Goal: Task Accomplishment & Management: Manage account settings

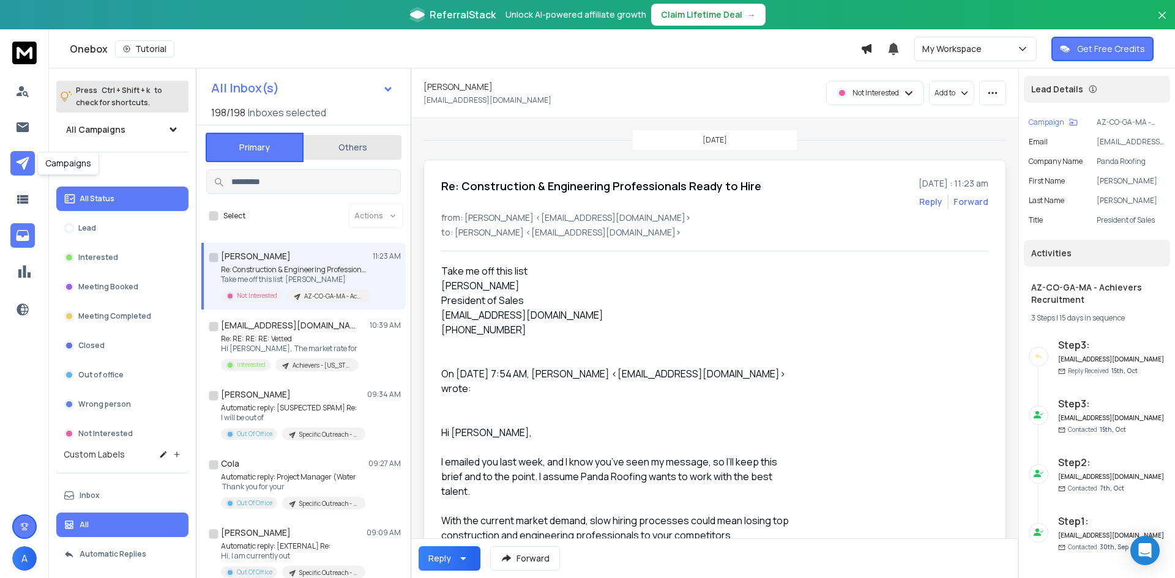
click at [16, 160] on icon at bounding box center [22, 163] width 15 height 15
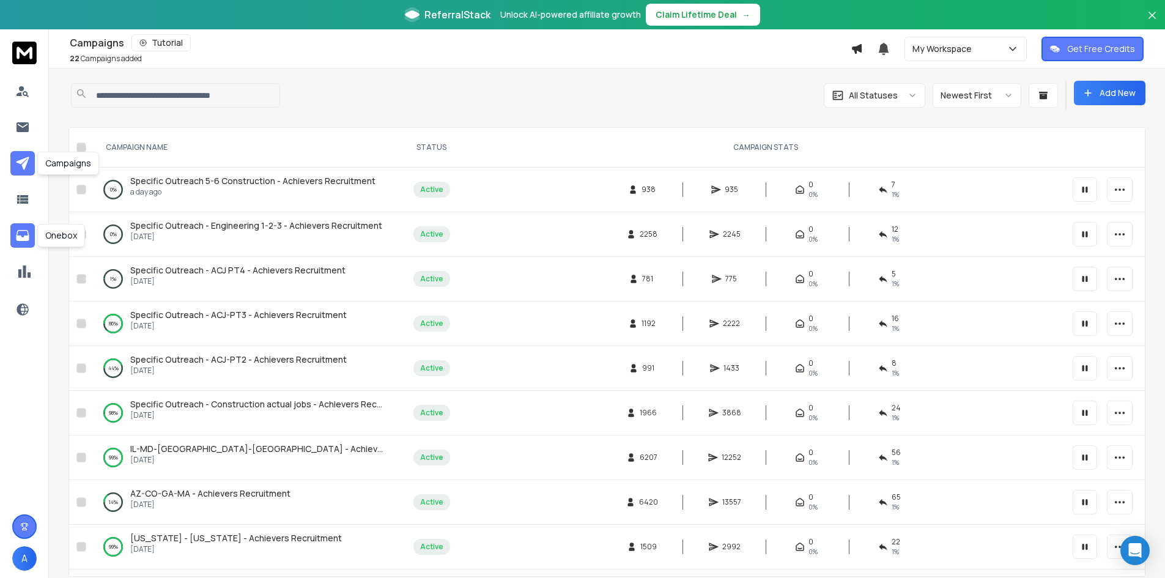
click at [19, 243] on link at bounding box center [22, 235] width 24 height 24
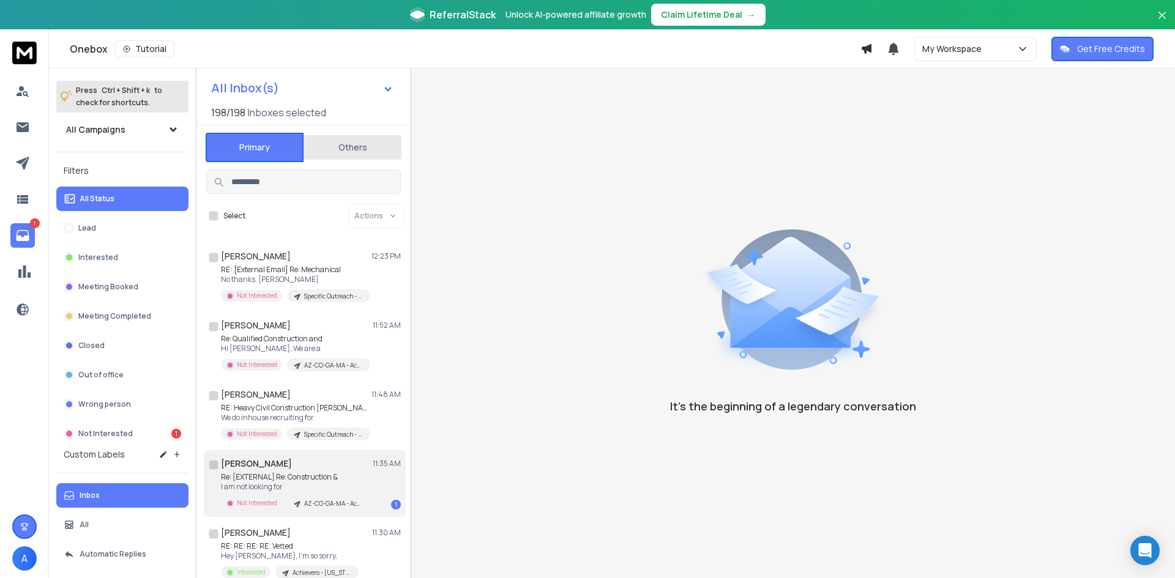
click at [286, 465] on div "[PERSON_NAME] 11:35 AM" at bounding box center [311, 464] width 180 height 12
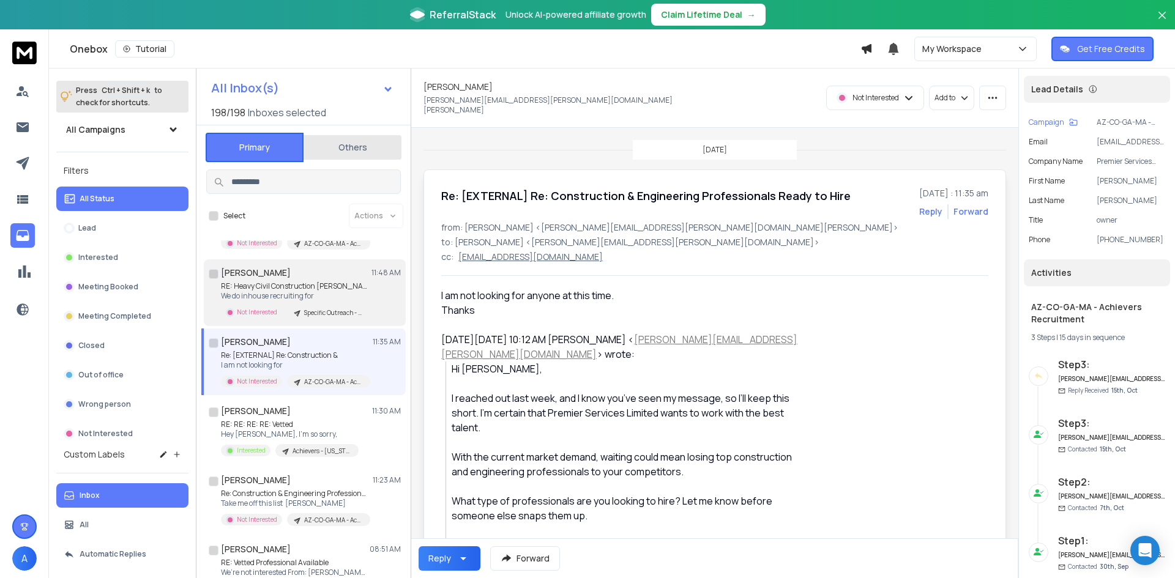
scroll to position [122, 0]
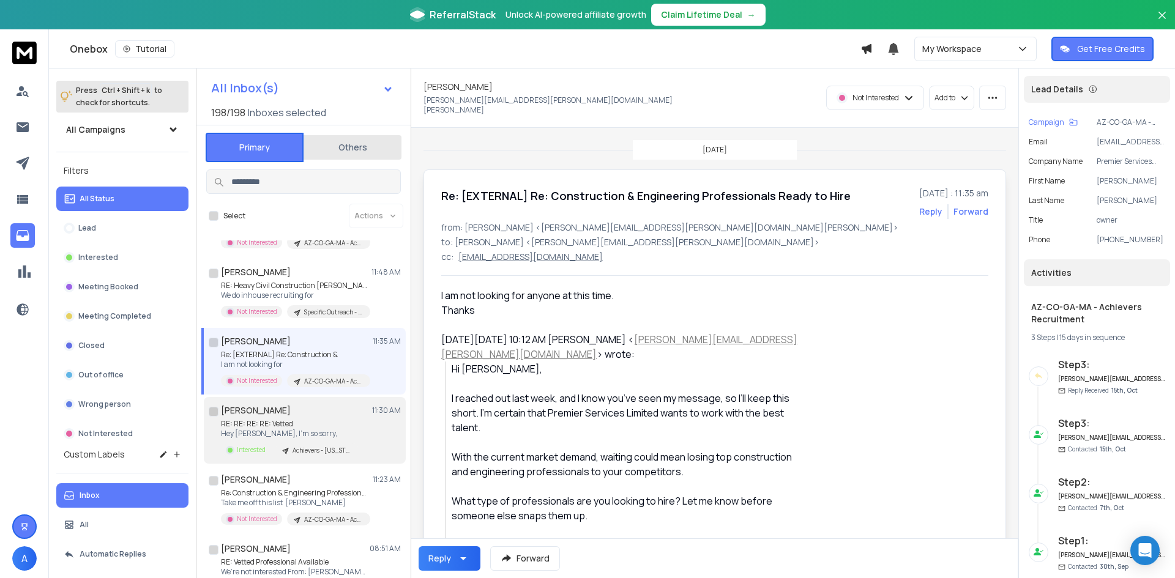
click at [339, 415] on div "[PERSON_NAME] 11:30 AM" at bounding box center [311, 410] width 180 height 12
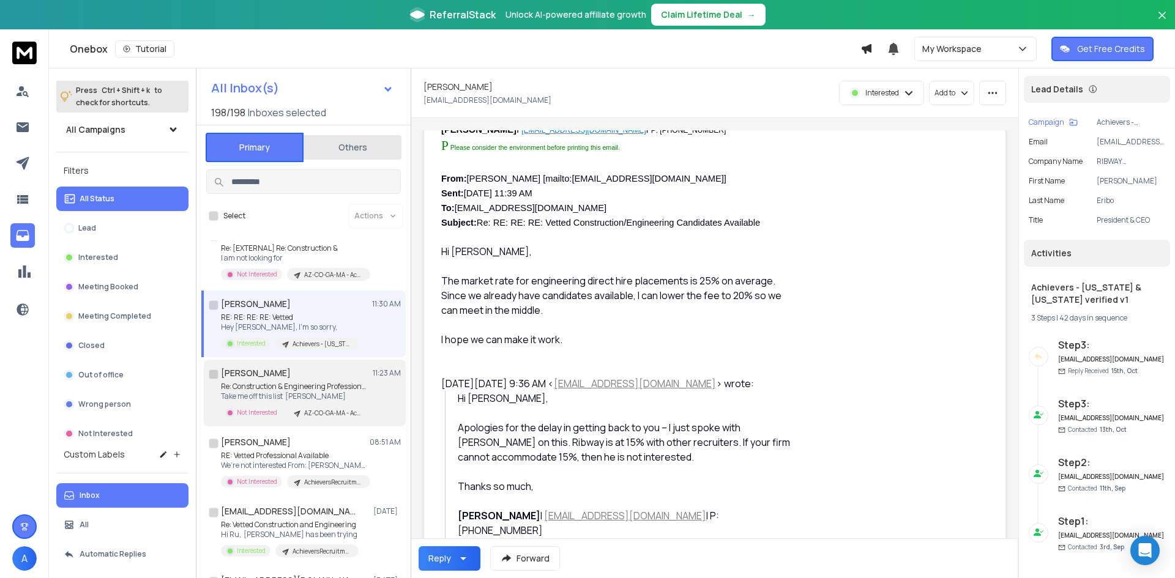
scroll to position [245, 0]
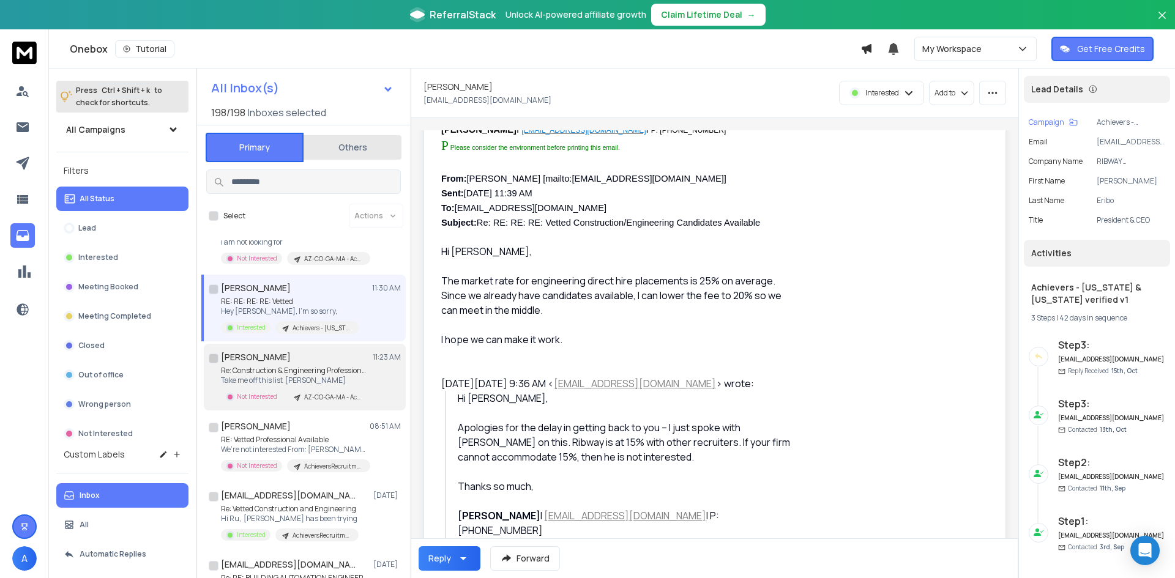
click at [357, 362] on div "[PERSON_NAME] 11:23 AM" at bounding box center [311, 357] width 180 height 12
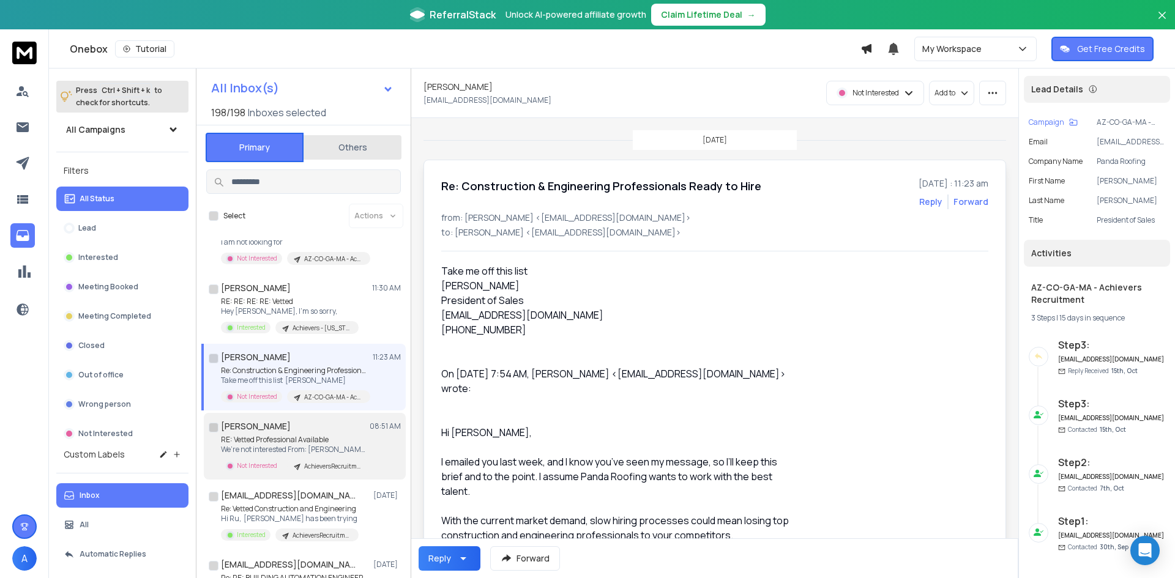
click at [346, 445] on p "We’re not interested From: [PERSON_NAME]" at bounding box center [294, 450] width 147 height 10
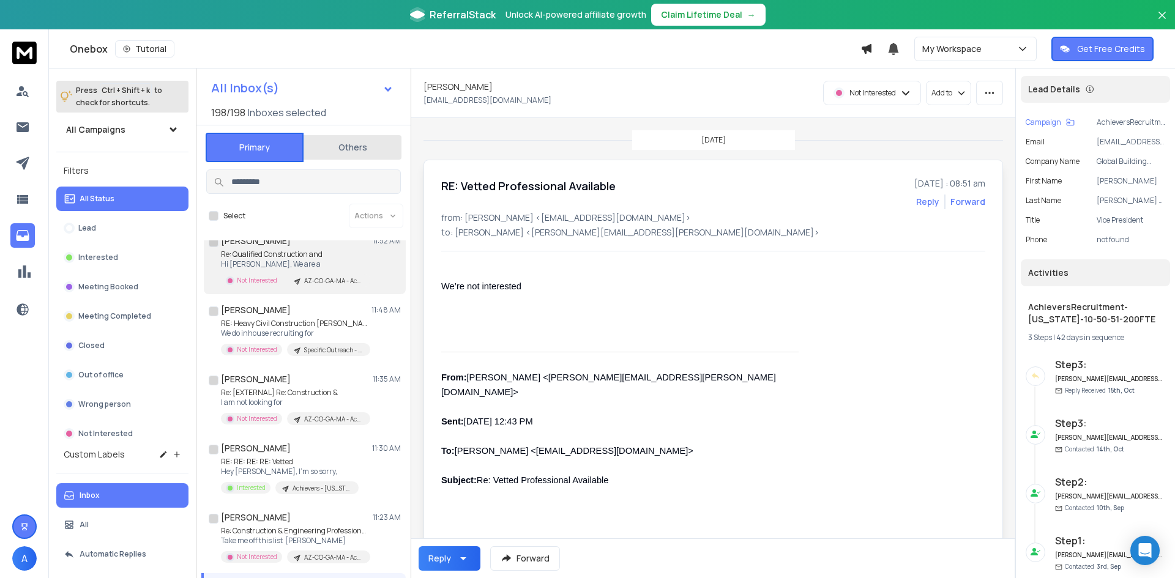
scroll to position [0, 0]
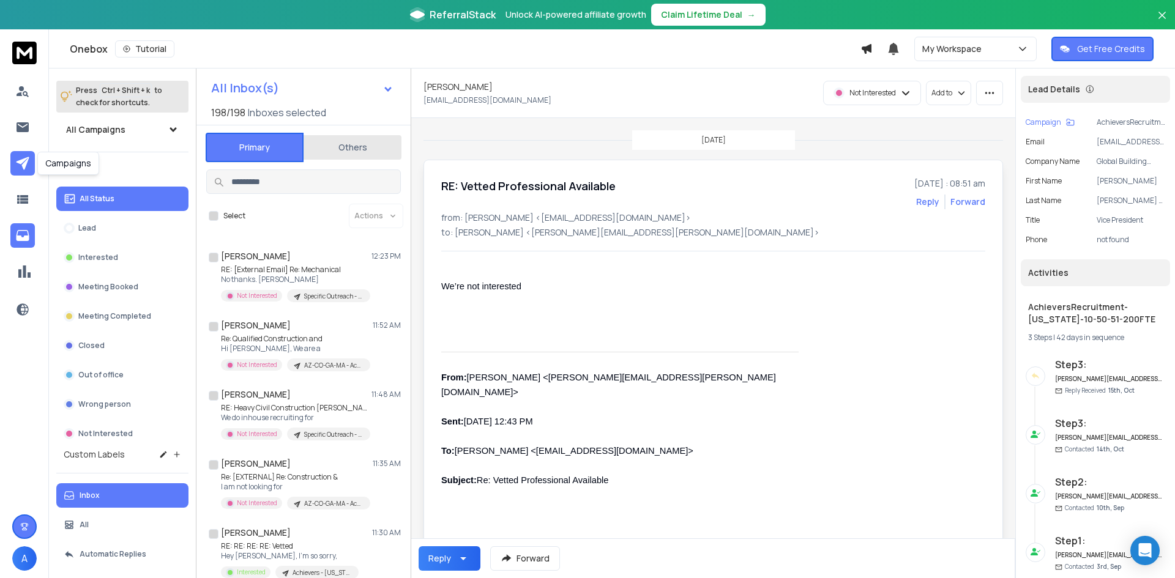
click at [25, 155] on link at bounding box center [22, 163] width 24 height 24
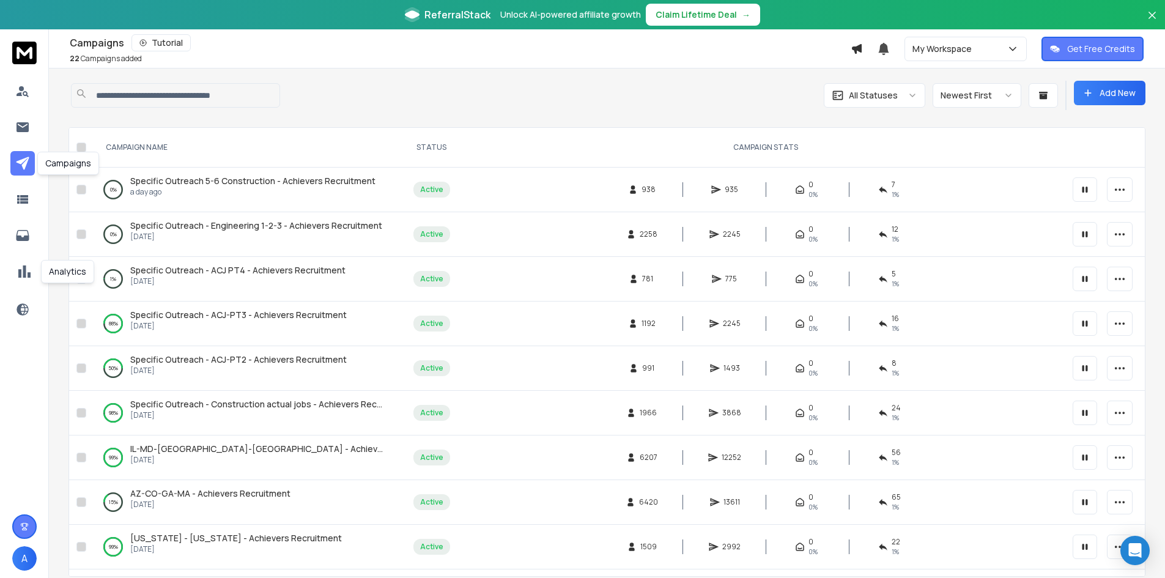
click at [35, 256] on div at bounding box center [24, 202] width 28 height 247
click at [24, 239] on icon at bounding box center [22, 235] width 13 height 11
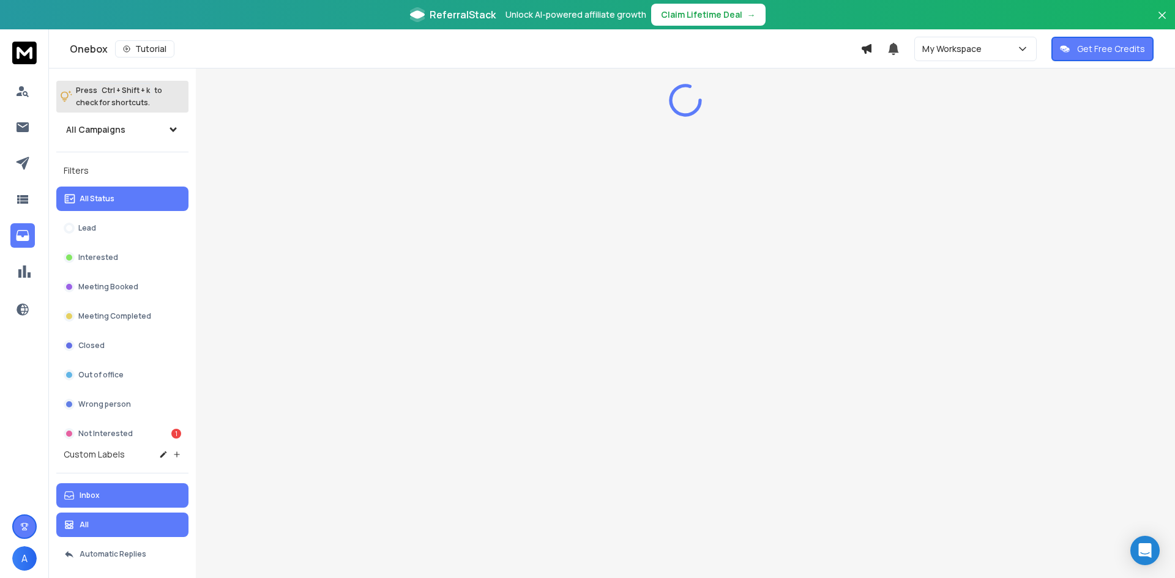
click at [108, 525] on button "All" at bounding box center [122, 525] width 132 height 24
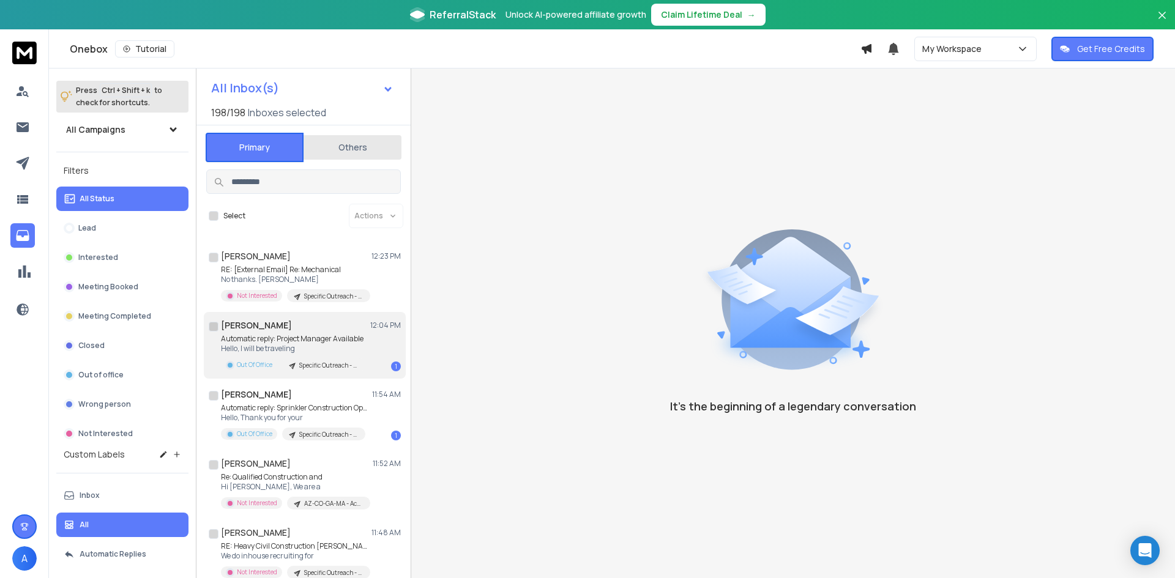
click at [360, 338] on p "Automatic reply: Project Manager Available" at bounding box center [293, 339] width 144 height 10
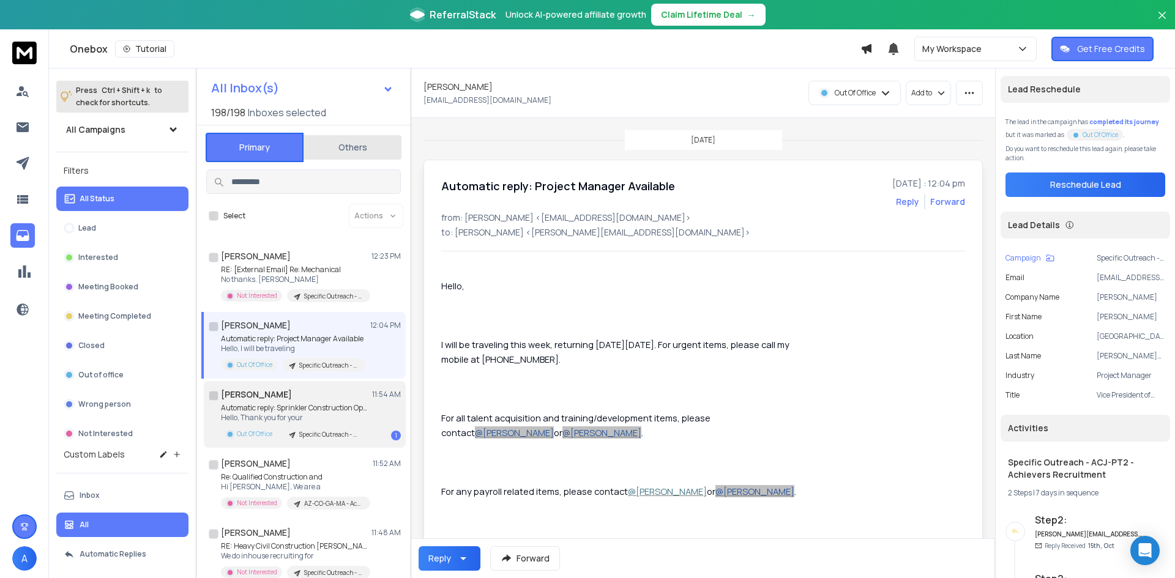
click at [348, 399] on div "[PERSON_NAME] 11:54 AM" at bounding box center [311, 394] width 180 height 12
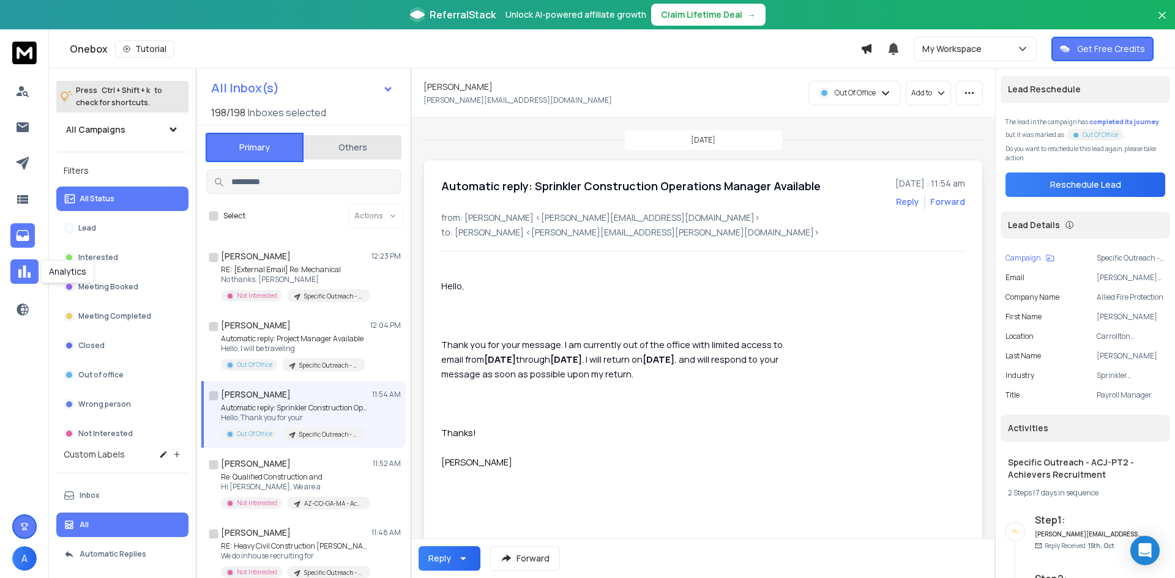
click at [14, 267] on link at bounding box center [24, 272] width 28 height 28
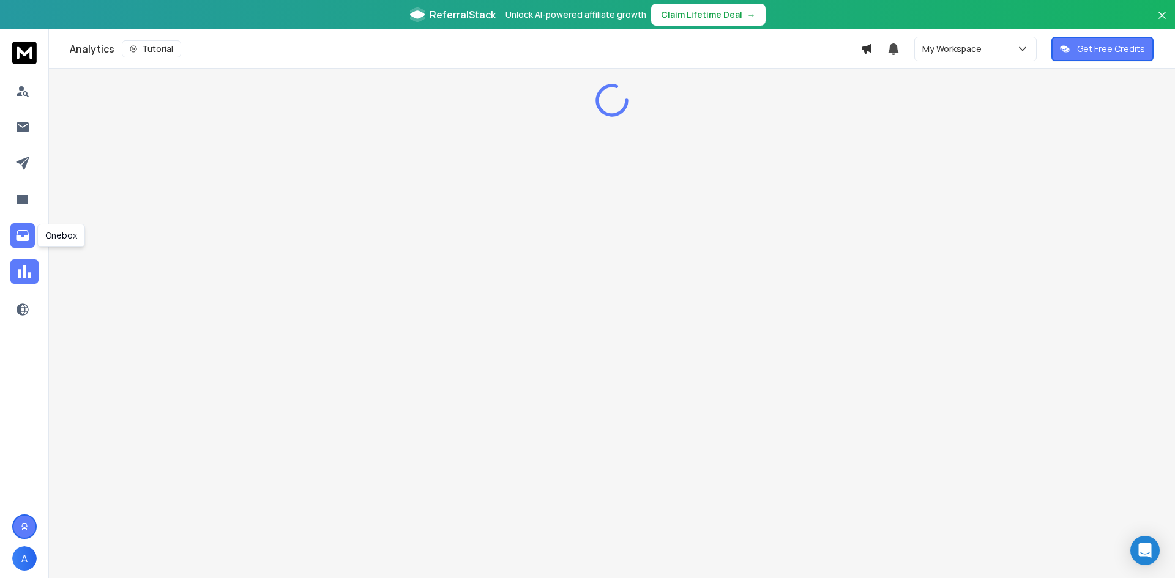
click at [23, 237] on icon at bounding box center [22, 235] width 15 height 15
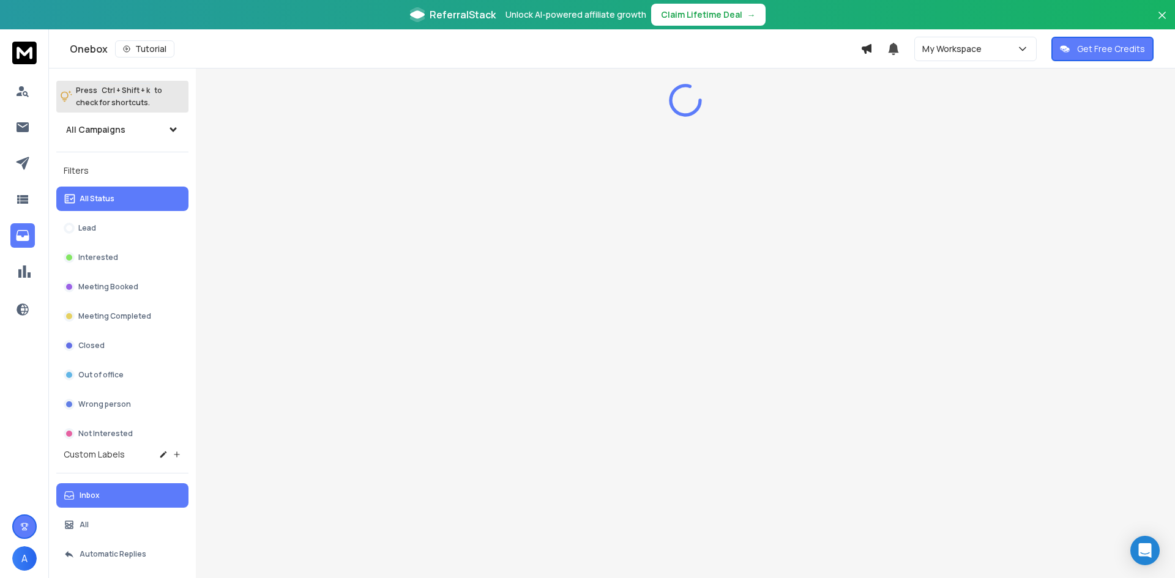
click at [82, 530] on div "All" at bounding box center [76, 525] width 25 height 15
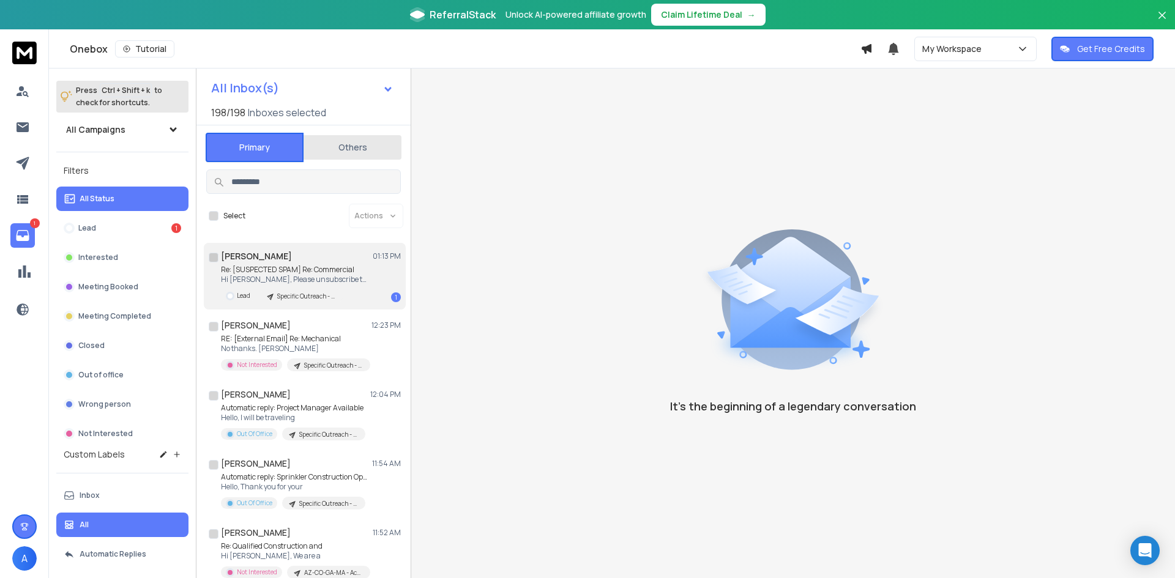
click at [243, 271] on p "Re: [SUSPECTED SPAM] Re: Commercial" at bounding box center [294, 270] width 147 height 10
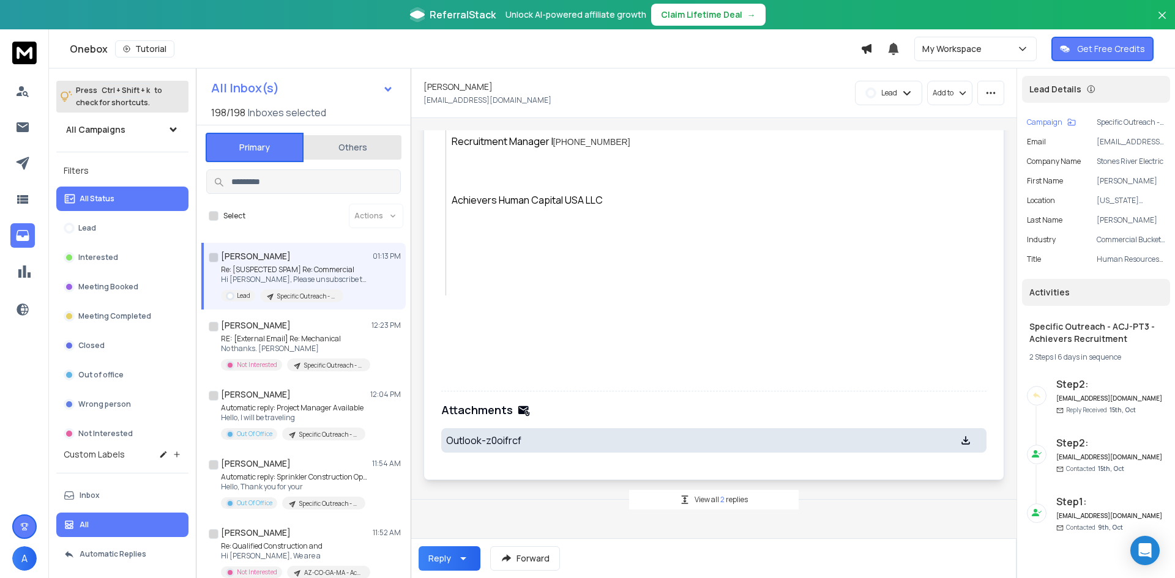
scroll to position [3647, 0]
click at [688, 509] on div "View all 2 replies" at bounding box center [713, 500] width 169 height 20
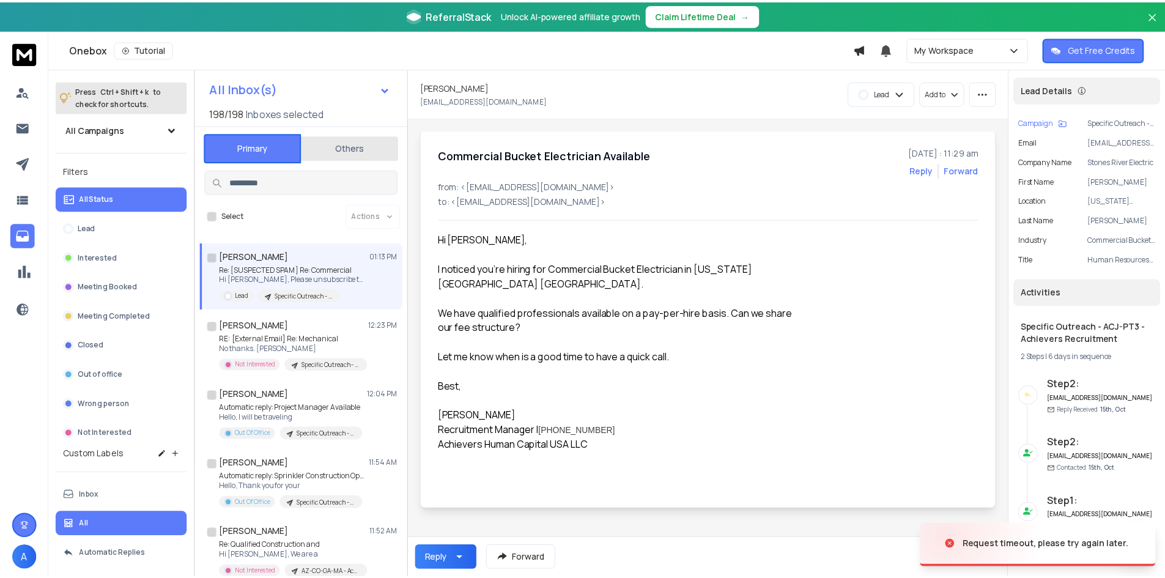
scroll to position [4738, 0]
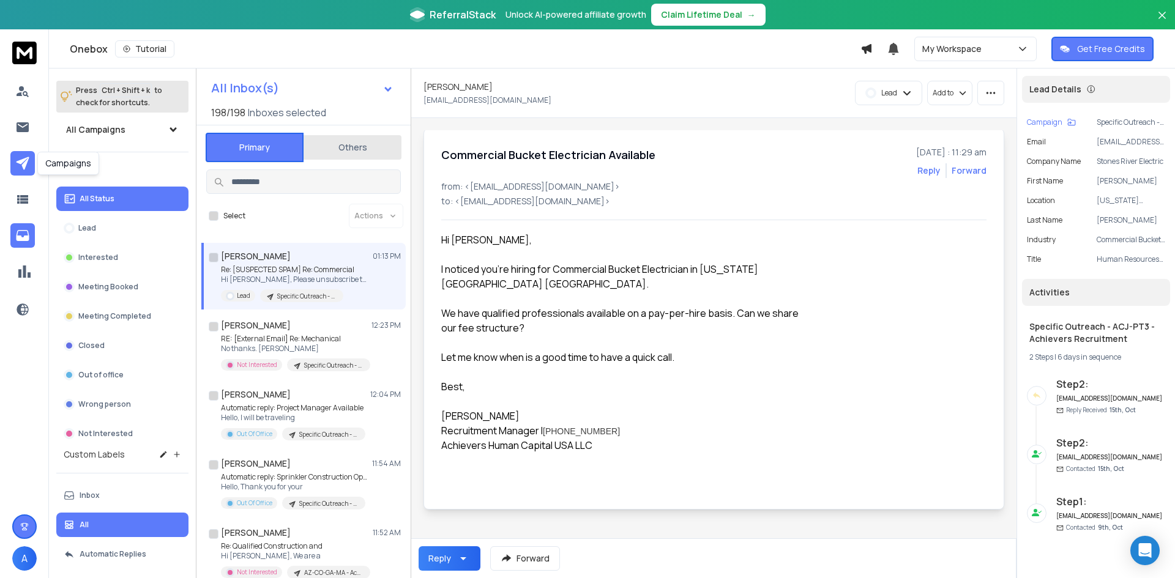
click at [23, 158] on icon at bounding box center [22, 163] width 15 height 15
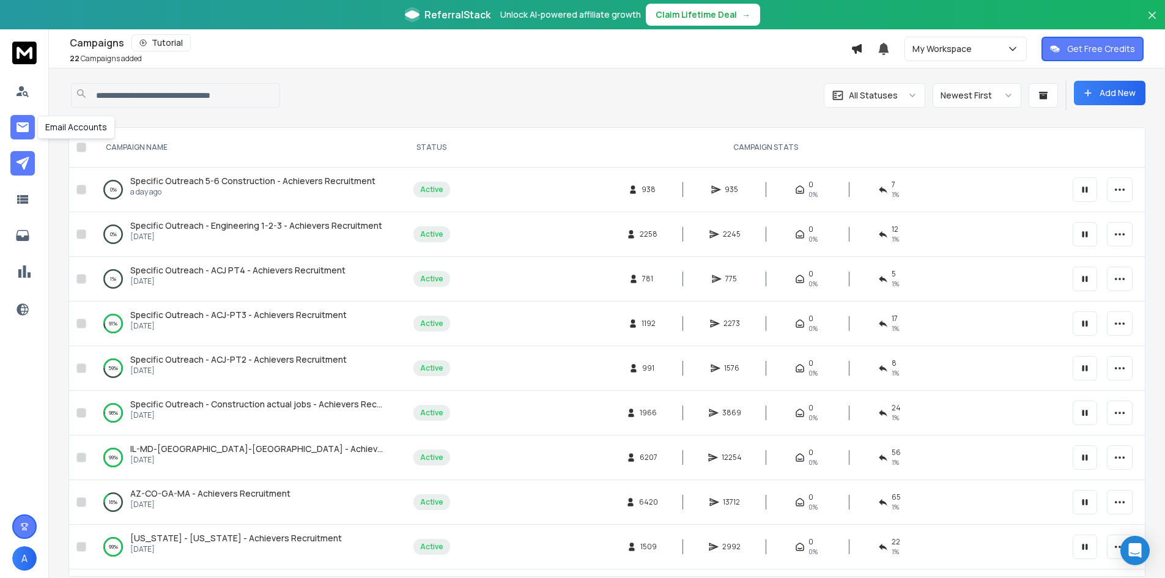
click at [12, 128] on link at bounding box center [22, 127] width 24 height 24
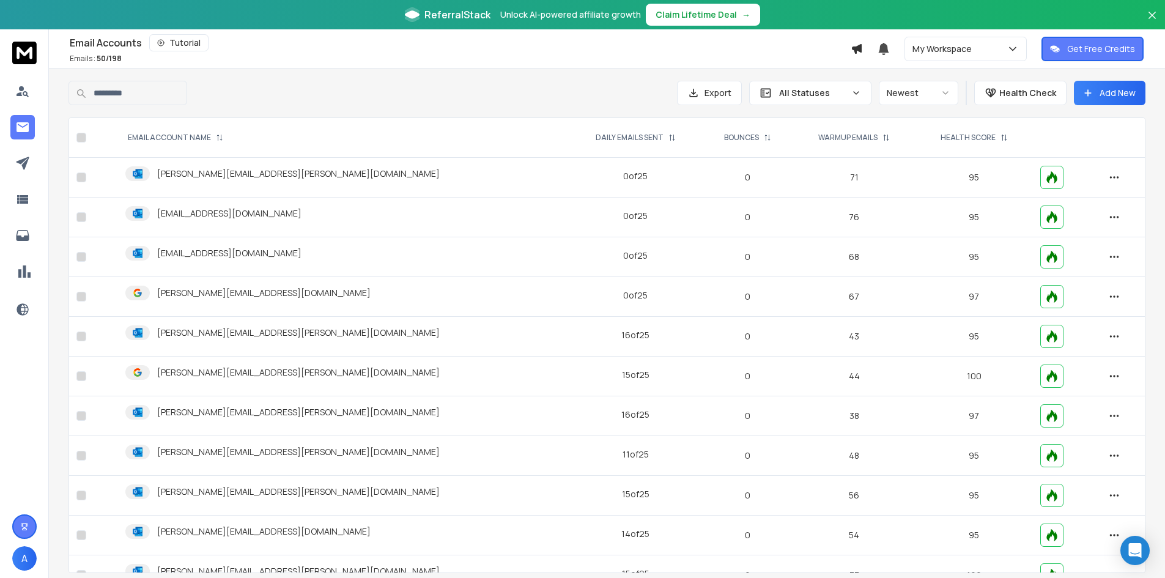
click at [809, 91] on p "All Statuses" at bounding box center [812, 93] width 67 height 12
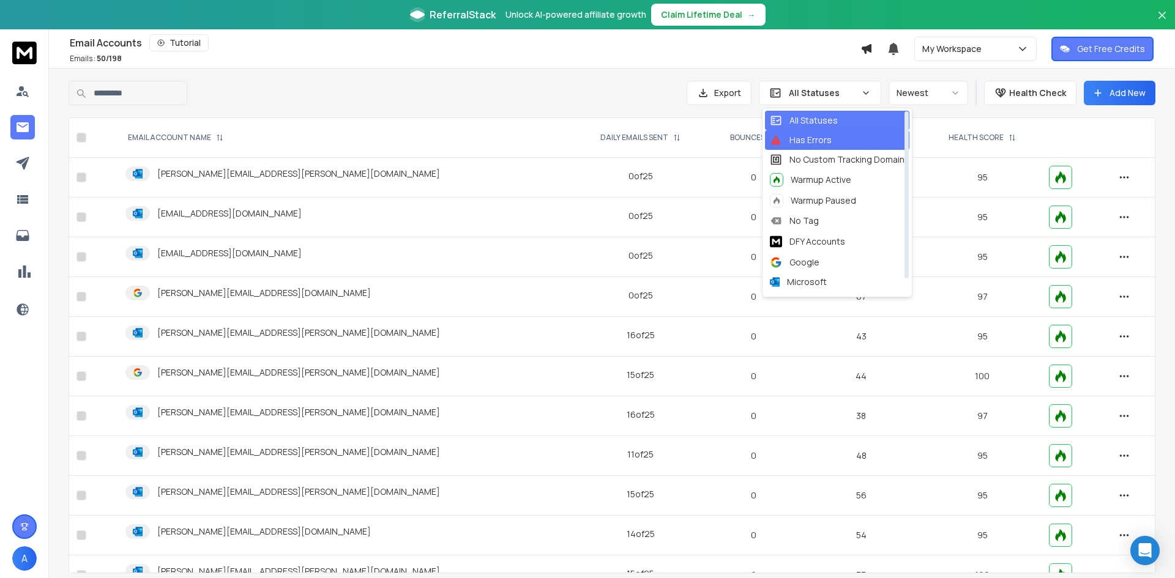
click at [812, 135] on div "Has Errors" at bounding box center [801, 140] width 62 height 12
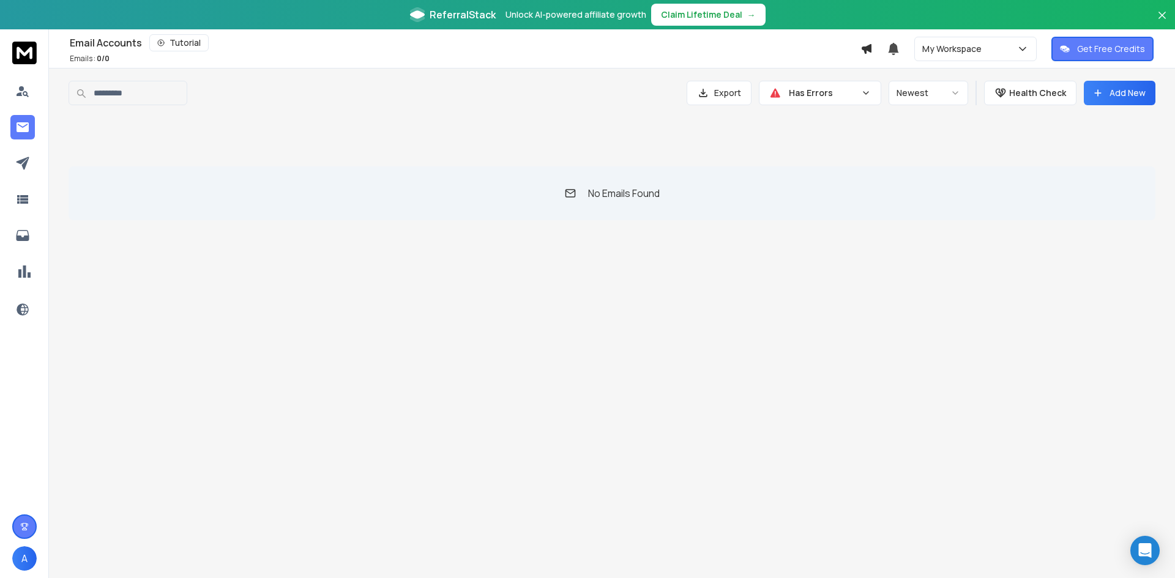
click at [778, 97] on icon at bounding box center [775, 93] width 10 height 9
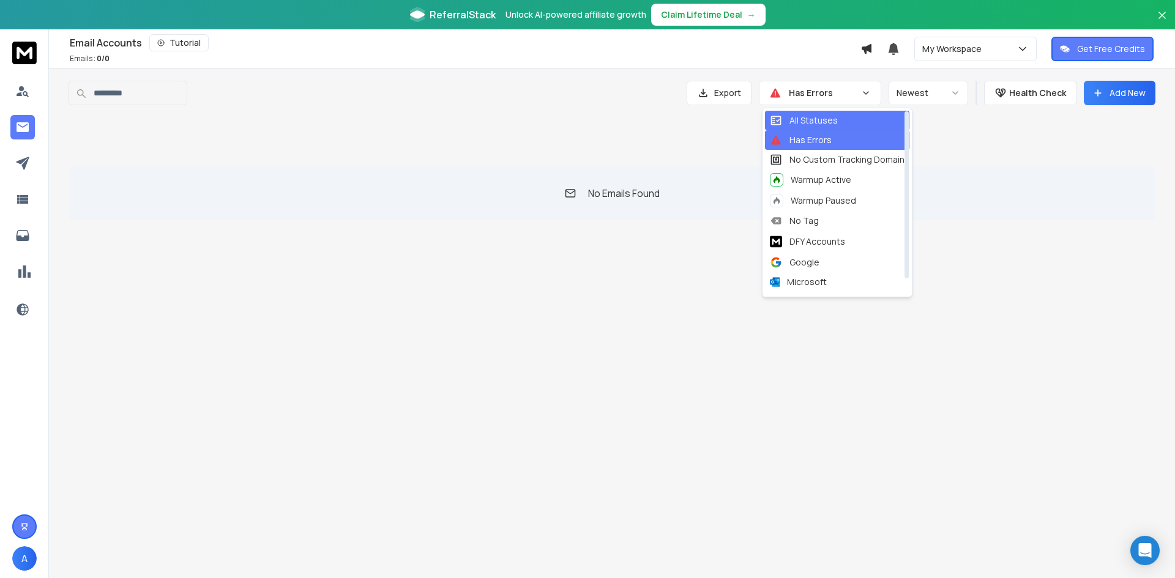
click at [792, 126] on div "All Statuses" at bounding box center [804, 120] width 68 height 12
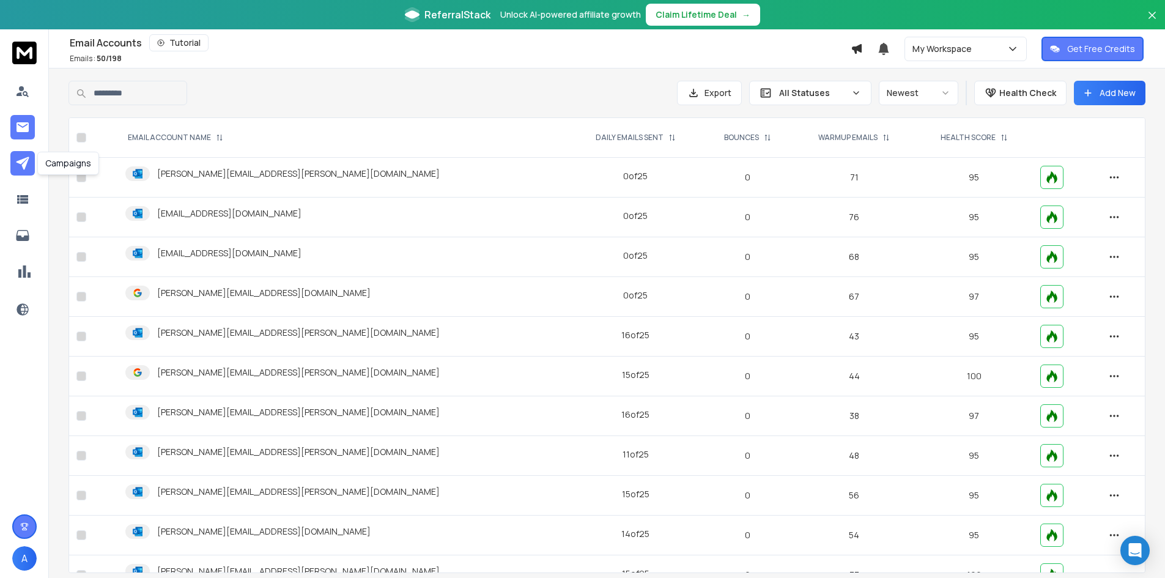
click at [20, 164] on icon at bounding box center [22, 163] width 13 height 13
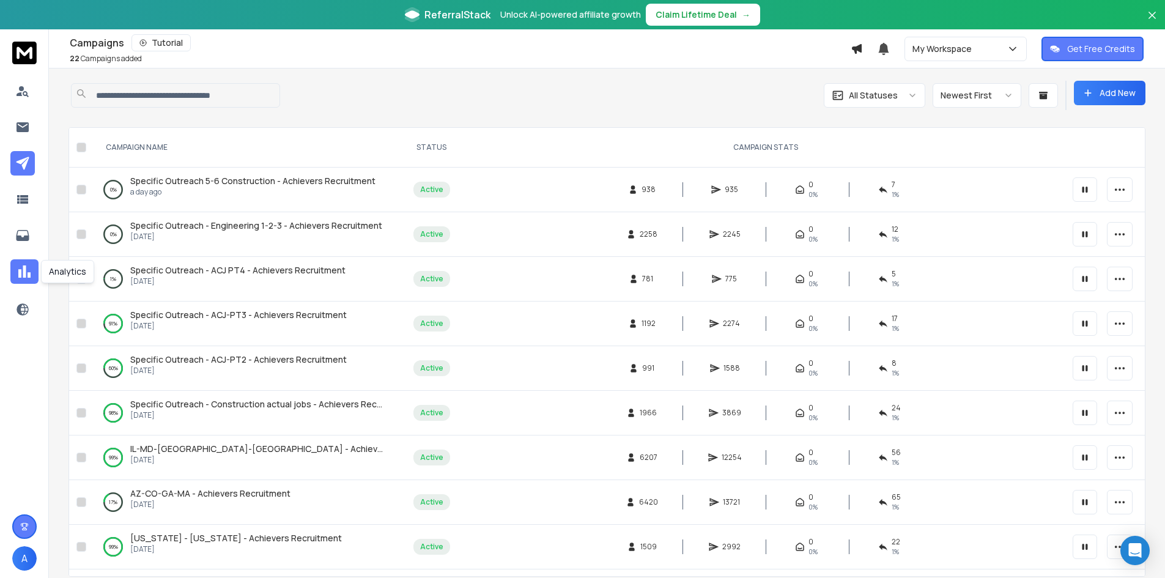
click at [31, 273] on icon at bounding box center [24, 271] width 18 height 18
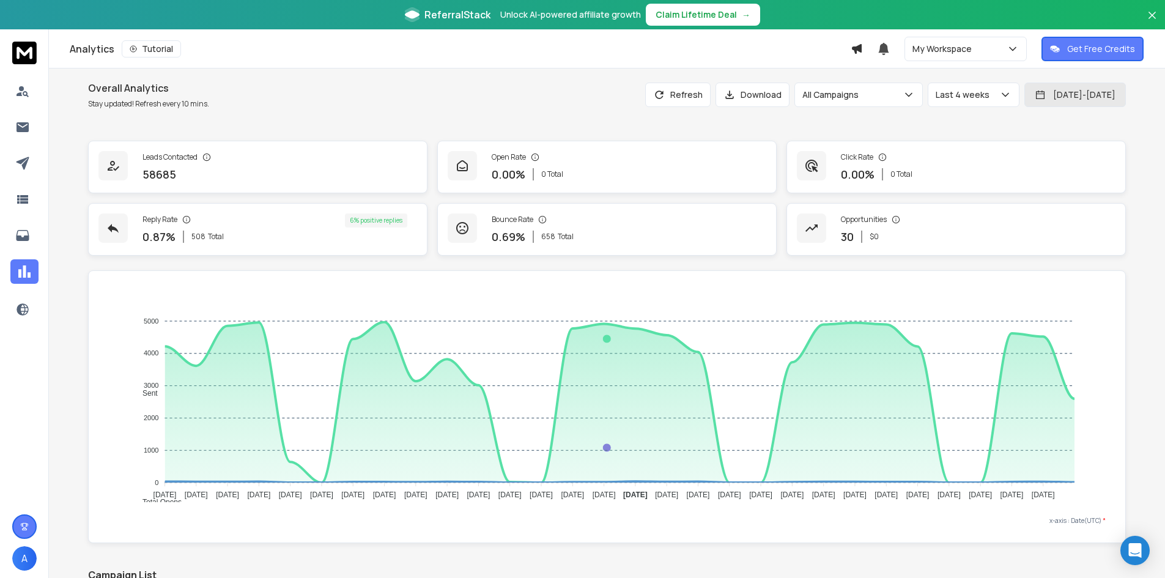
click at [1073, 95] on button "[DATE] - [DATE]" at bounding box center [1076, 95] width 102 height 24
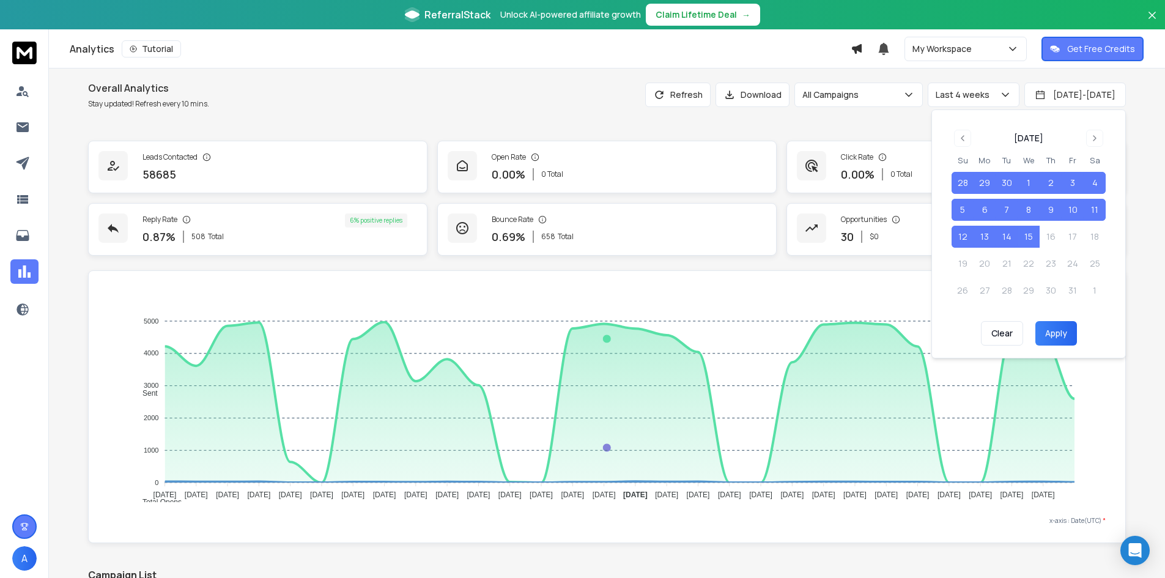
click at [1025, 240] on button "15" at bounding box center [1029, 237] width 22 height 22
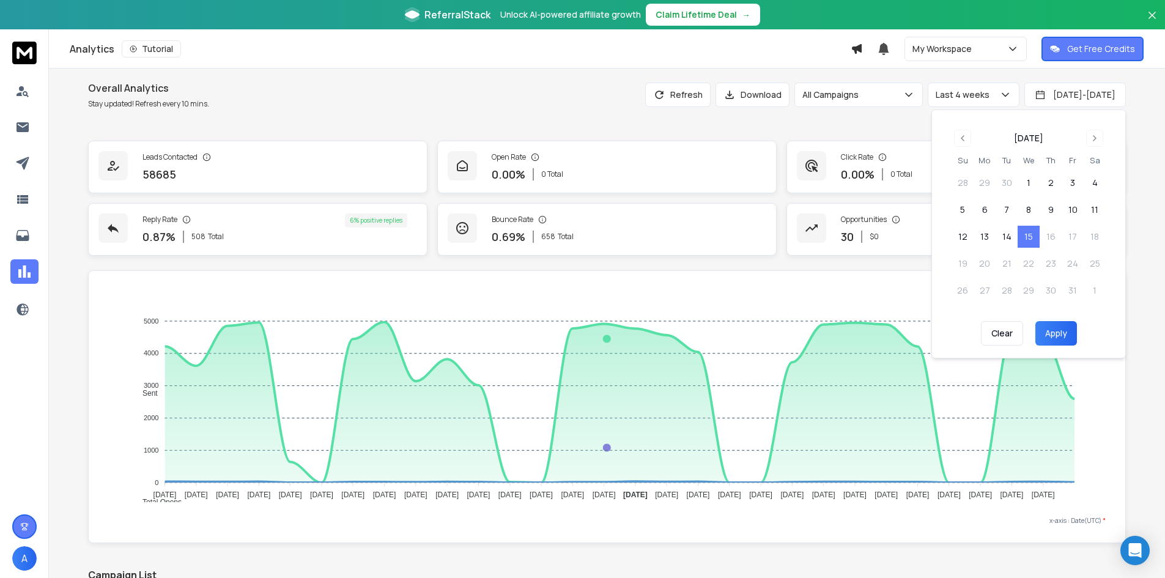
drag, startPoint x: 1064, startPoint y: 345, endPoint x: 1073, endPoint y: 347, distance: 8.8
click at [1071, 348] on div "[DATE] Su Mo Tu We Th Fr Sa 28 29 30 1 2 3 4 5 6 7 8 9 10 11 12 13 14 15 16 17 …" at bounding box center [1028, 234] width 193 height 248
click at [1072, 339] on button "Apply" at bounding box center [1057, 333] width 42 height 24
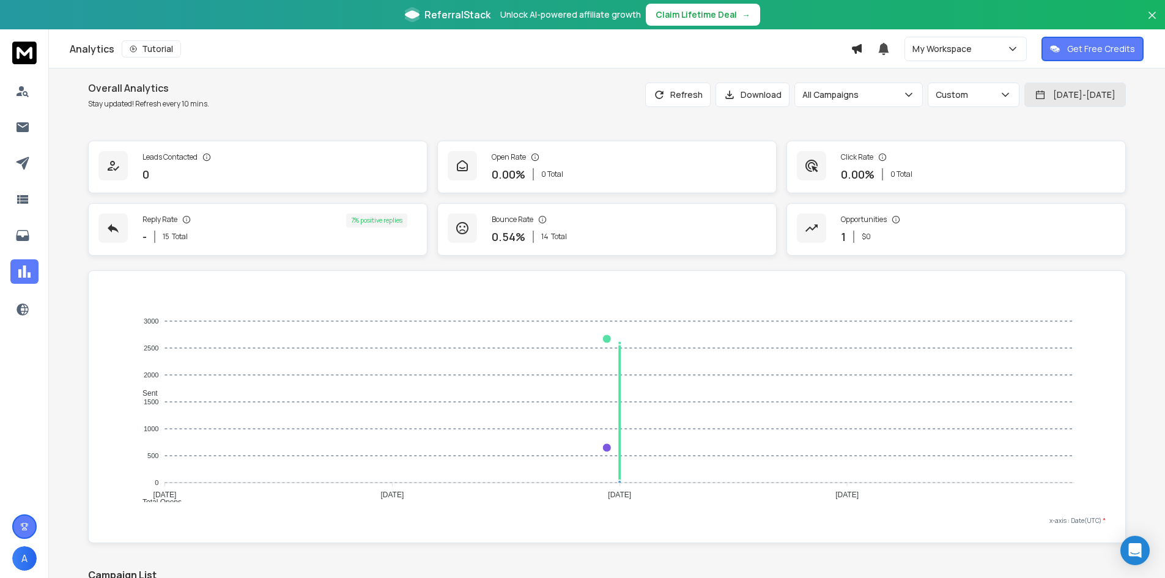
click at [1041, 98] on button "[DATE] - [DATE]" at bounding box center [1076, 95] width 102 height 24
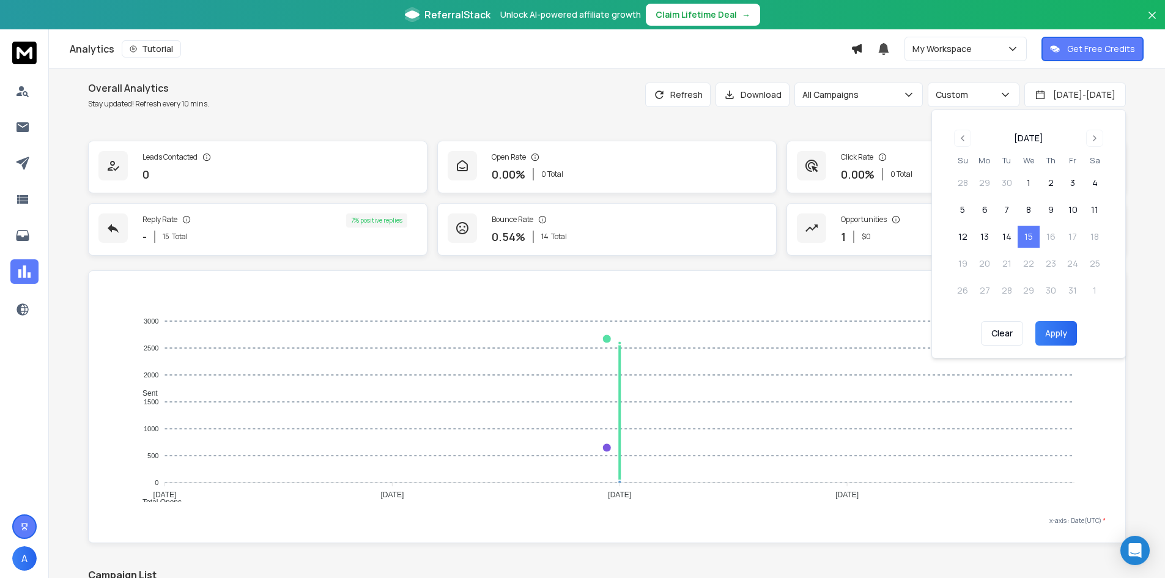
click at [1076, 332] on button "Apply" at bounding box center [1057, 333] width 42 height 24
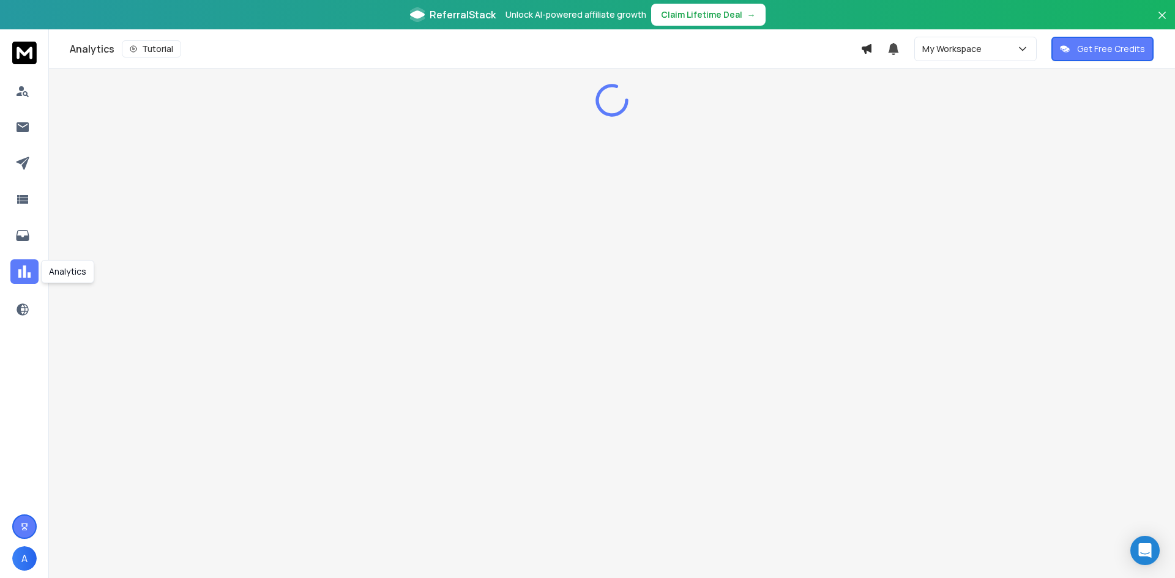
click at [15, 283] on link at bounding box center [24, 272] width 28 height 28
click at [50, 266] on div "Analytics" at bounding box center [67, 271] width 53 height 23
click at [25, 221] on div at bounding box center [24, 202] width 28 height 247
click at [28, 228] on icon at bounding box center [22, 235] width 15 height 15
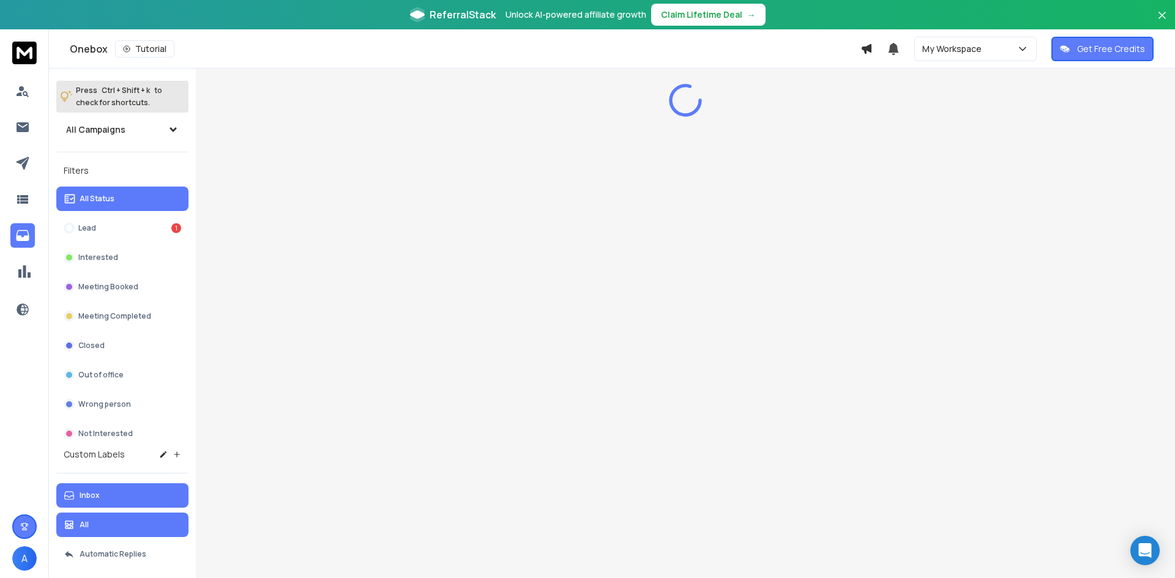
click at [144, 515] on button "All" at bounding box center [122, 525] width 132 height 24
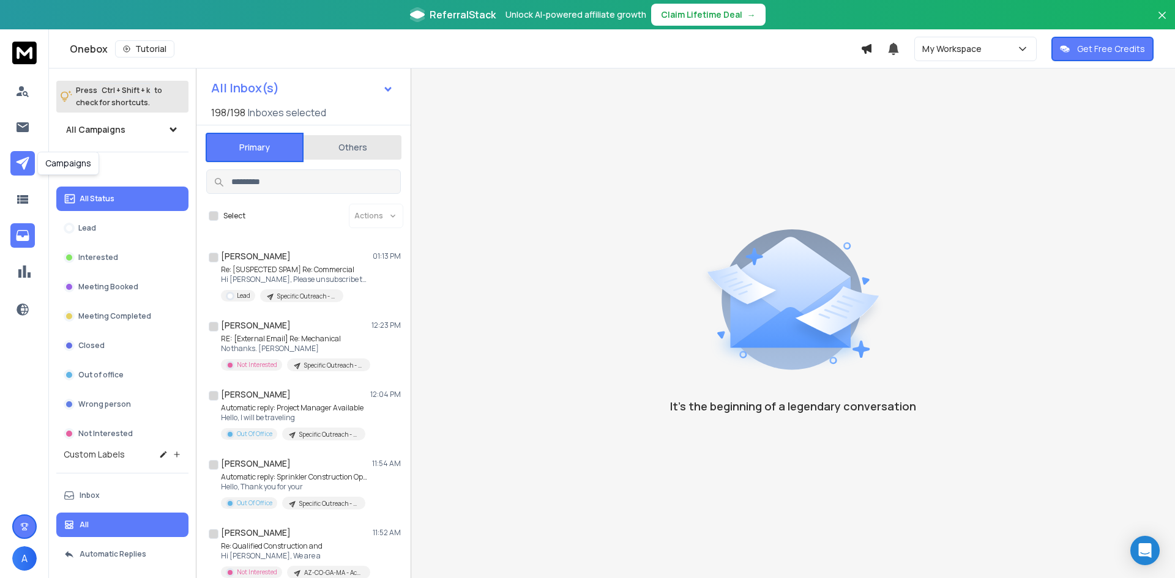
click at [14, 173] on link at bounding box center [22, 163] width 24 height 24
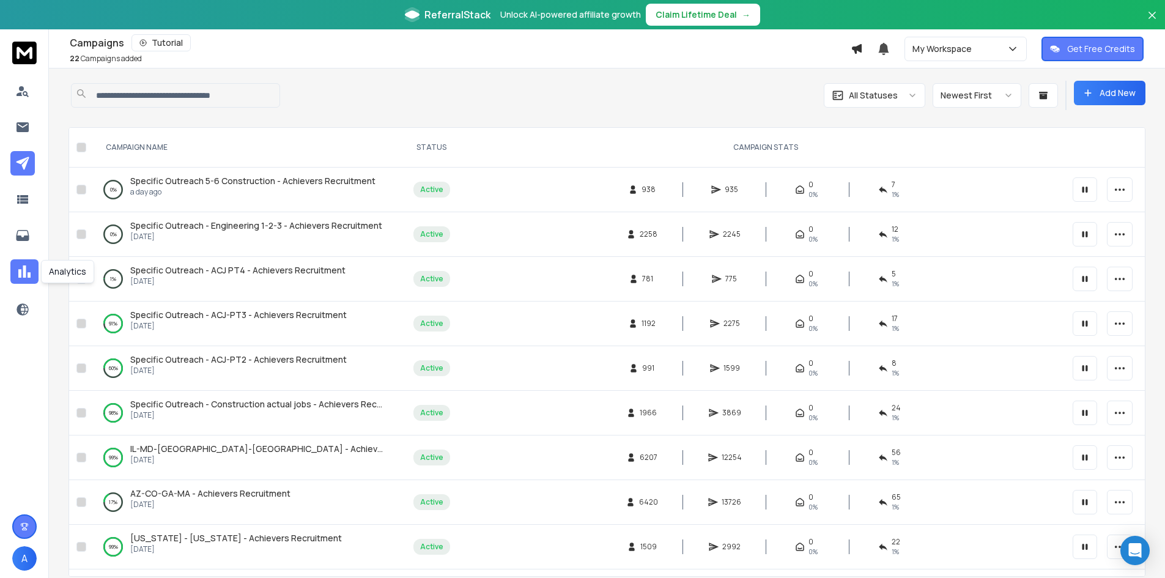
click at [21, 264] on icon at bounding box center [24, 271] width 18 height 18
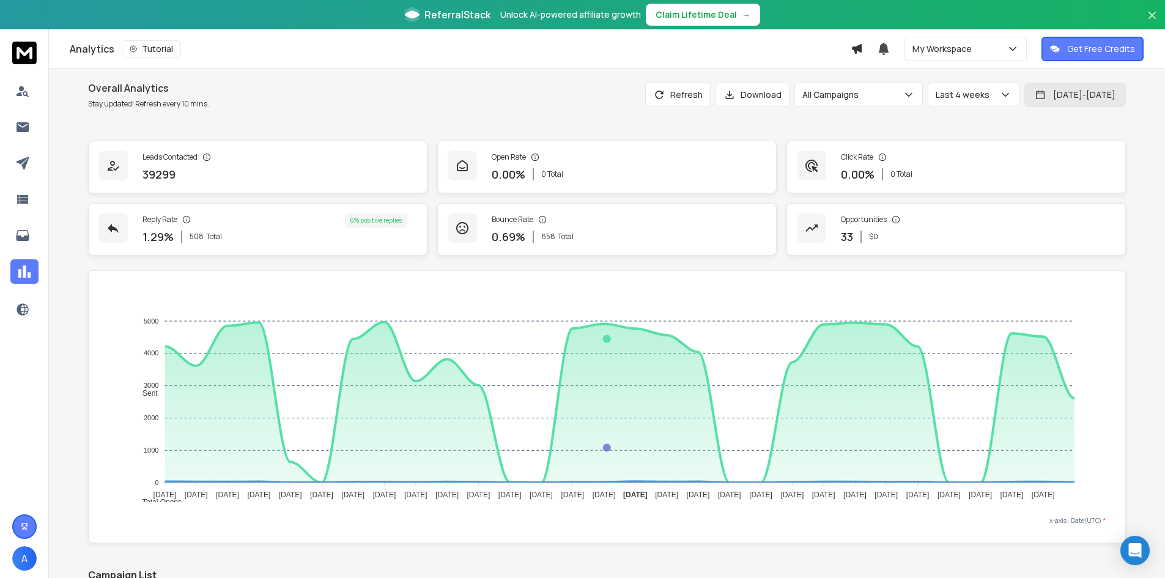
click at [1038, 95] on button "[DATE] - [DATE]" at bounding box center [1076, 95] width 102 height 24
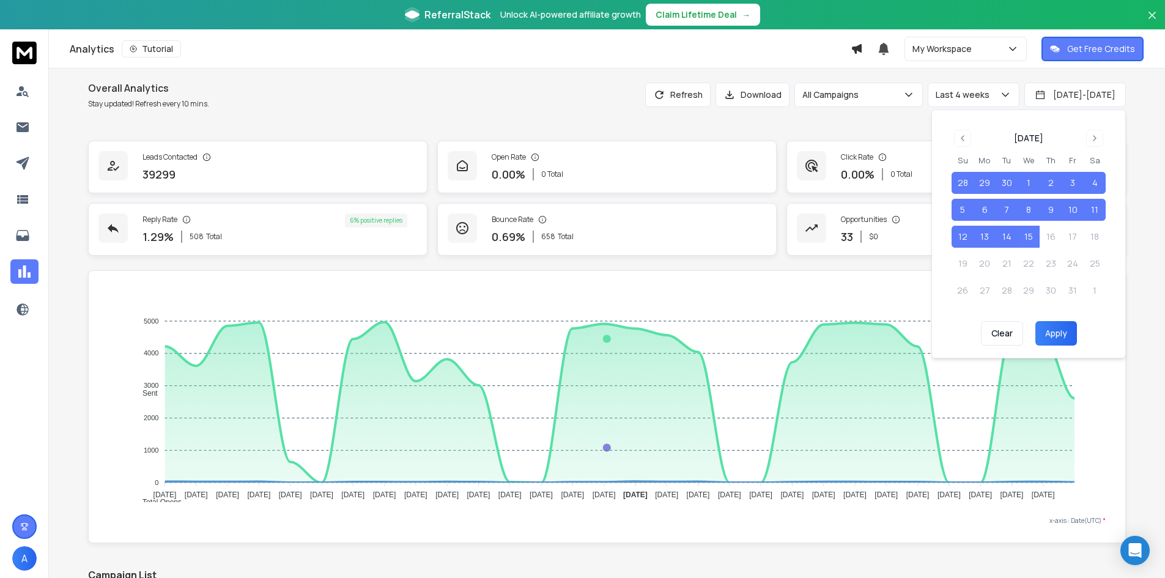
click at [1031, 237] on button "15" at bounding box center [1029, 237] width 22 height 22
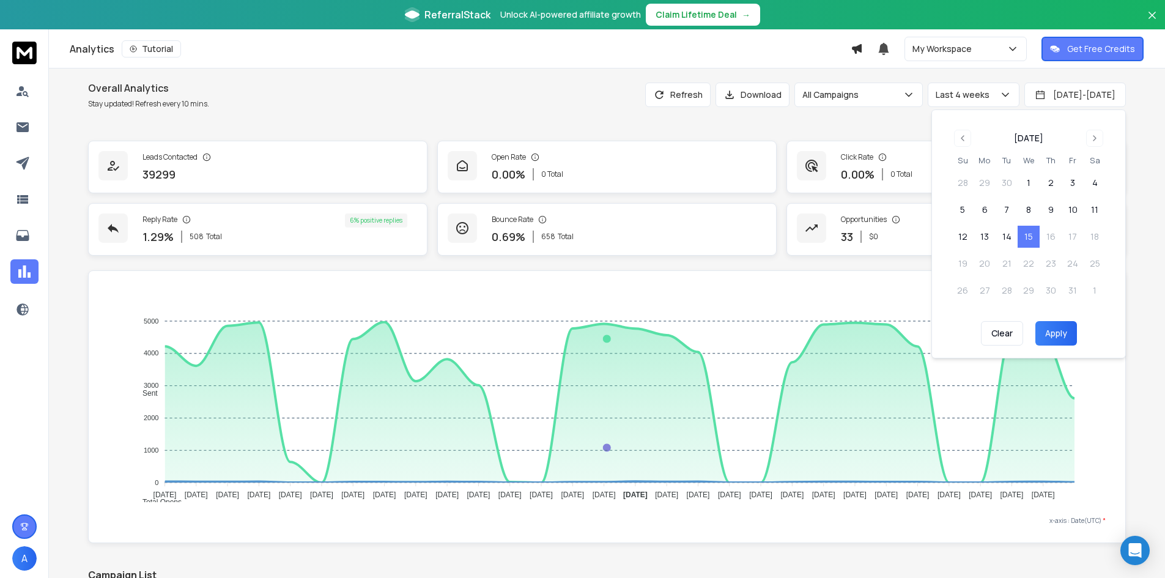
click at [1063, 333] on button "Apply" at bounding box center [1057, 333] width 42 height 24
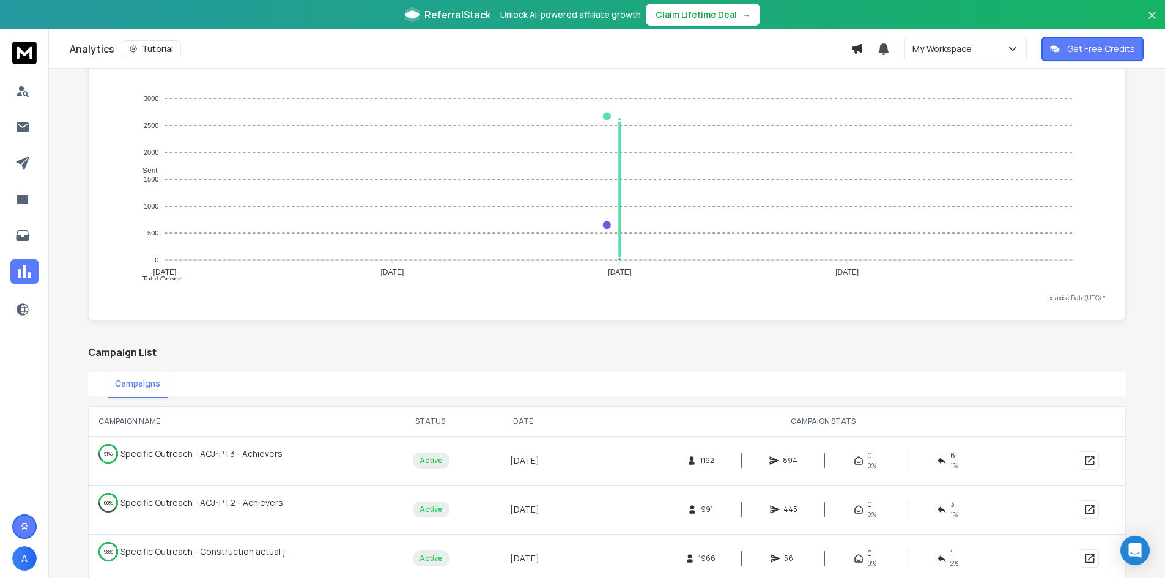
scroll to position [436, 0]
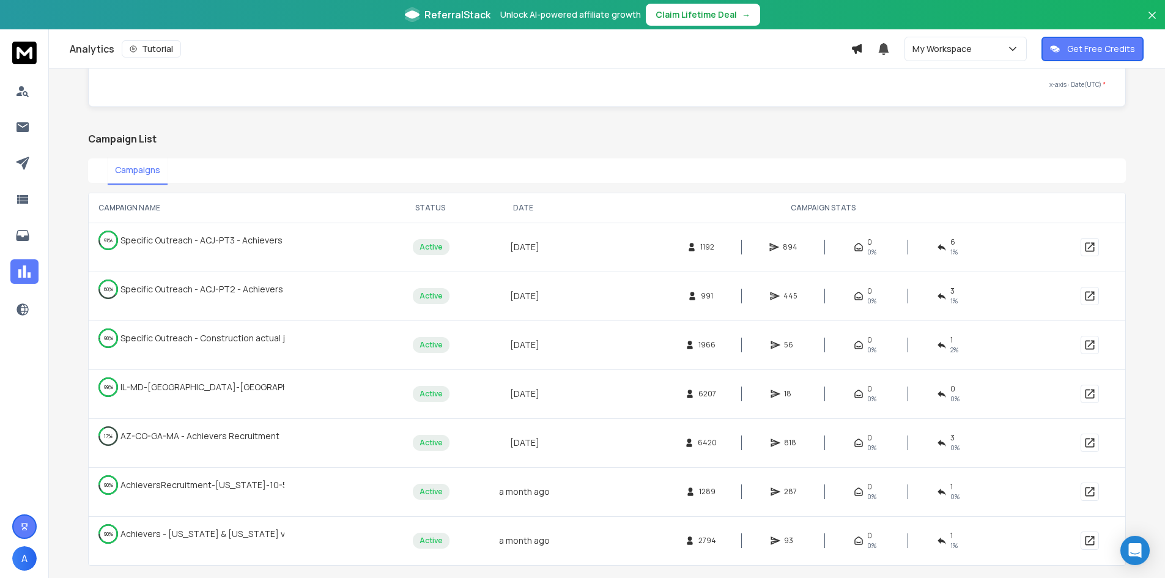
click at [434, 122] on div "Overall Analytics Stay updated! Refresh every 10 mins. Refresh Download All Cam…" at bounding box center [607, 105] width 1038 height 921
click at [20, 169] on icon at bounding box center [22, 163] width 15 height 15
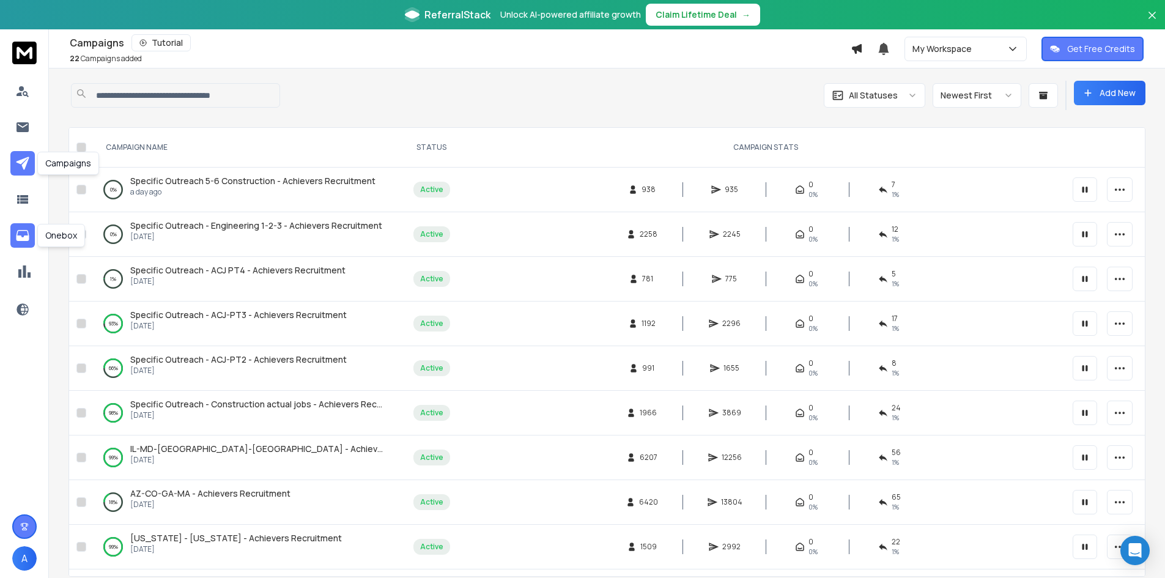
click at [10, 232] on link at bounding box center [22, 235] width 24 height 24
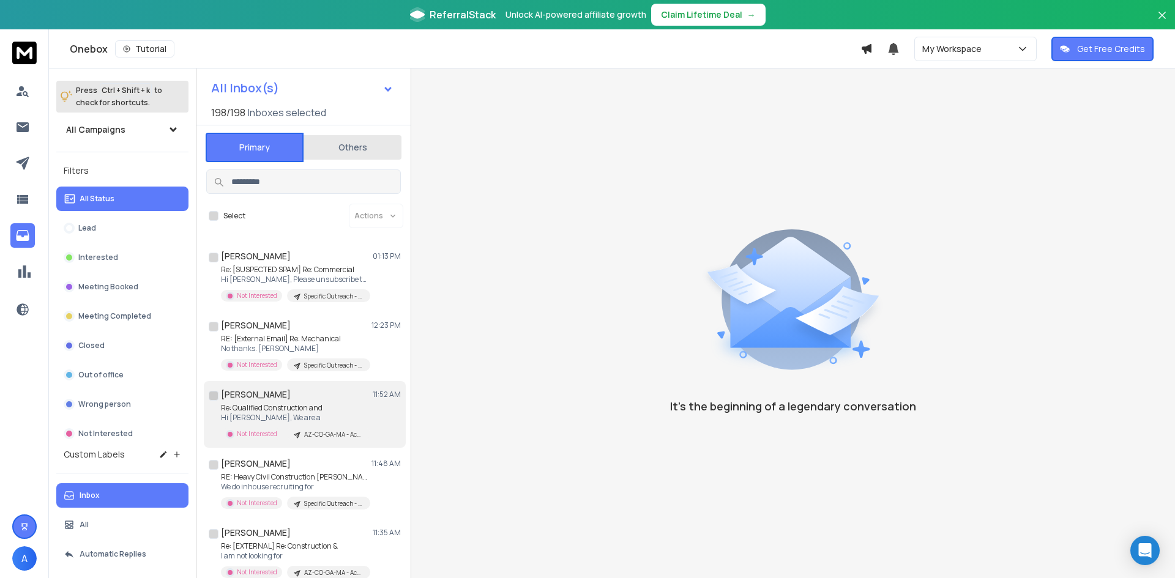
drag, startPoint x: 309, startPoint y: 418, endPoint x: 281, endPoint y: 412, distance: 28.2
click at [308, 418] on p "Hi [PERSON_NAME], We are a" at bounding box center [294, 418] width 147 height 10
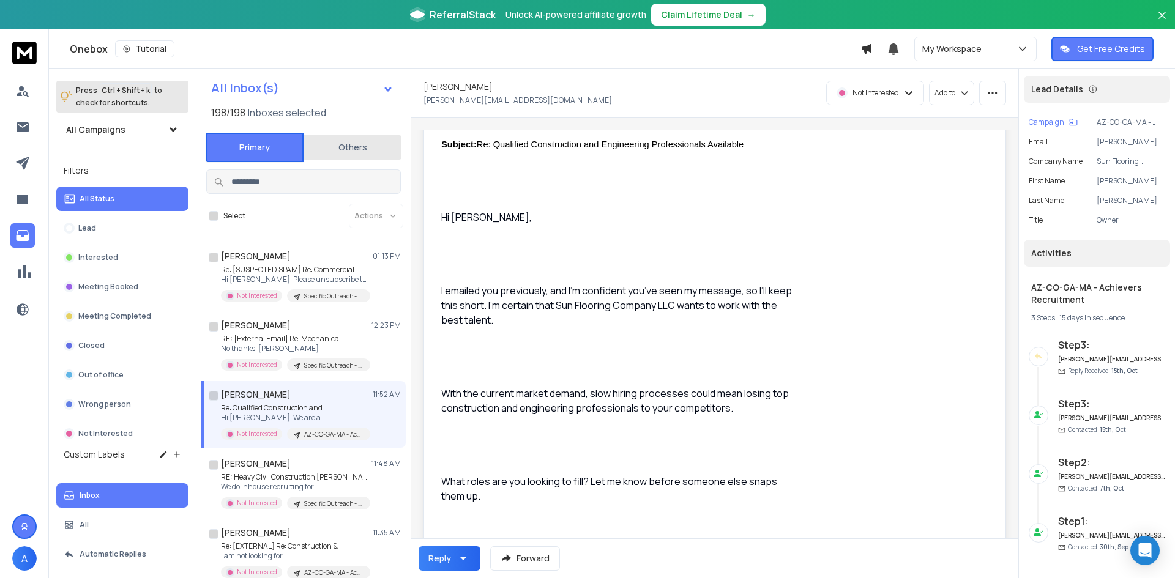
scroll to position [551, 0]
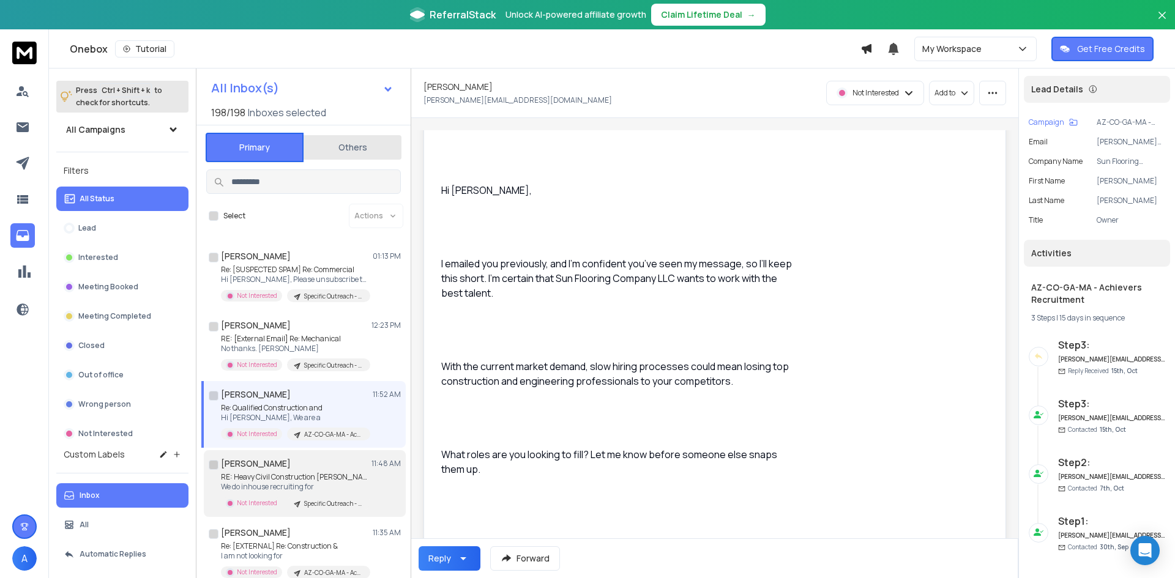
click at [352, 488] on p "We do inhouse recruiting for" at bounding box center [294, 487] width 147 height 10
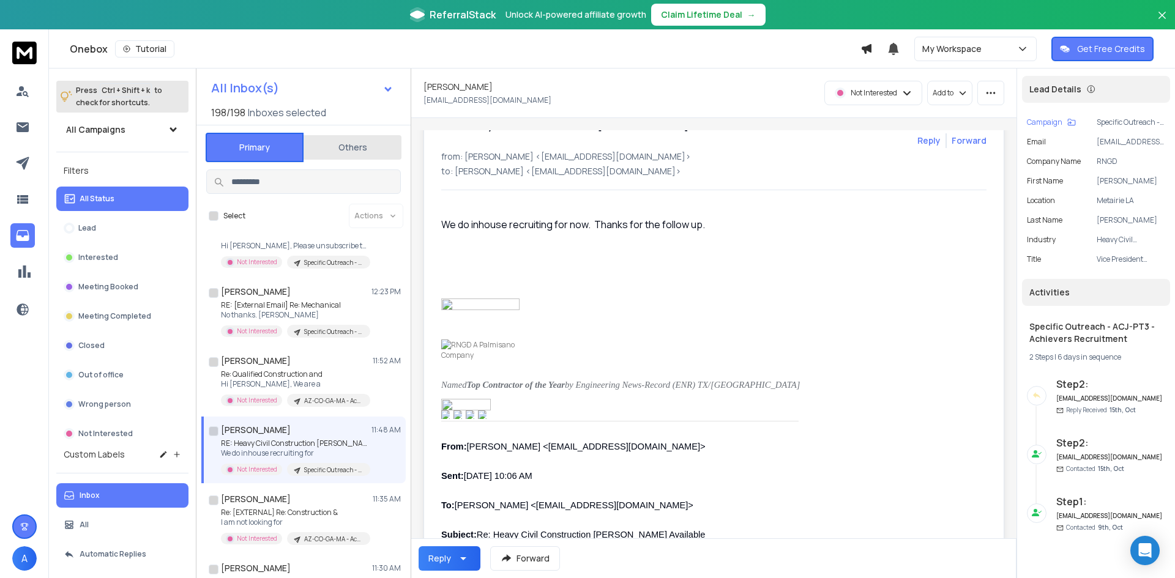
scroll to position [122, 0]
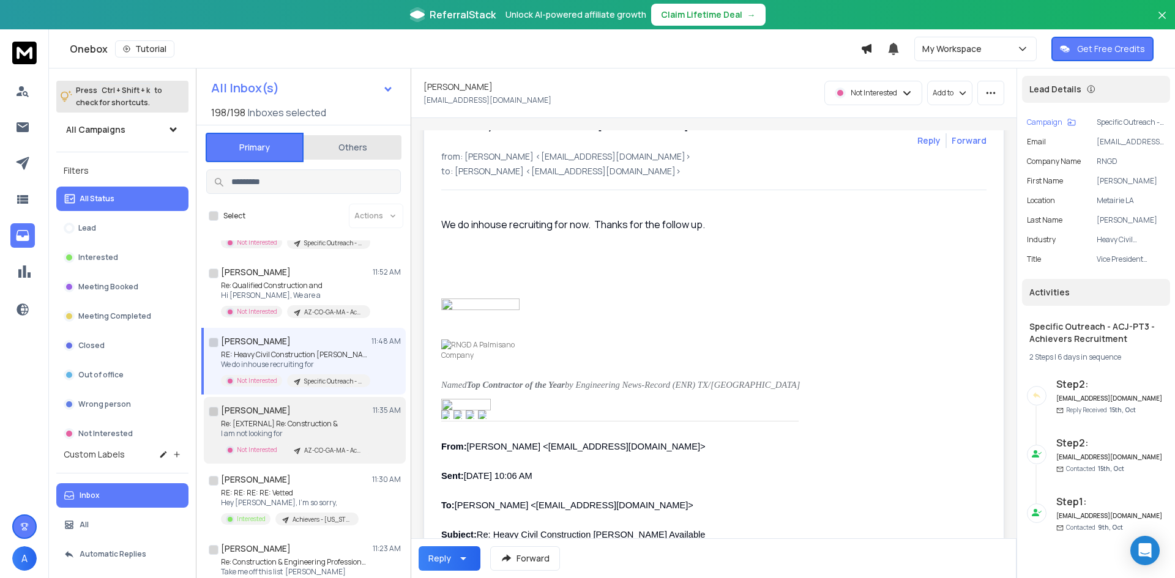
click at [371, 420] on div "Re: [EXTERNAL] Re: Construction & I am not looking for Not Interested AZ-CO-GA-…" at bounding box center [311, 437] width 180 height 37
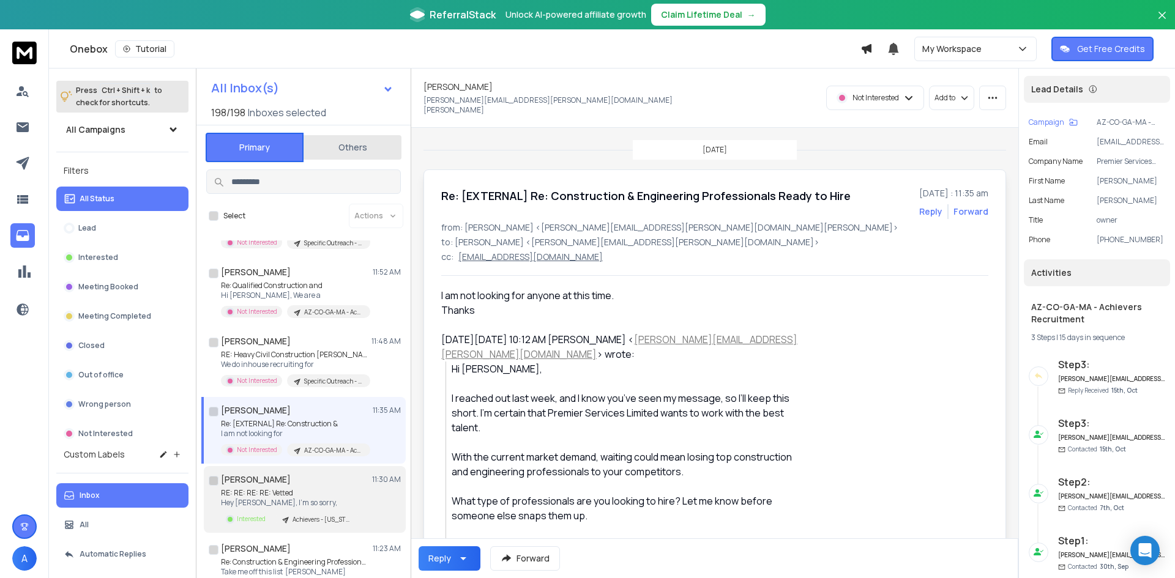
click at [376, 485] on div "[PERSON_NAME] 11:30 AM" at bounding box center [311, 480] width 180 height 12
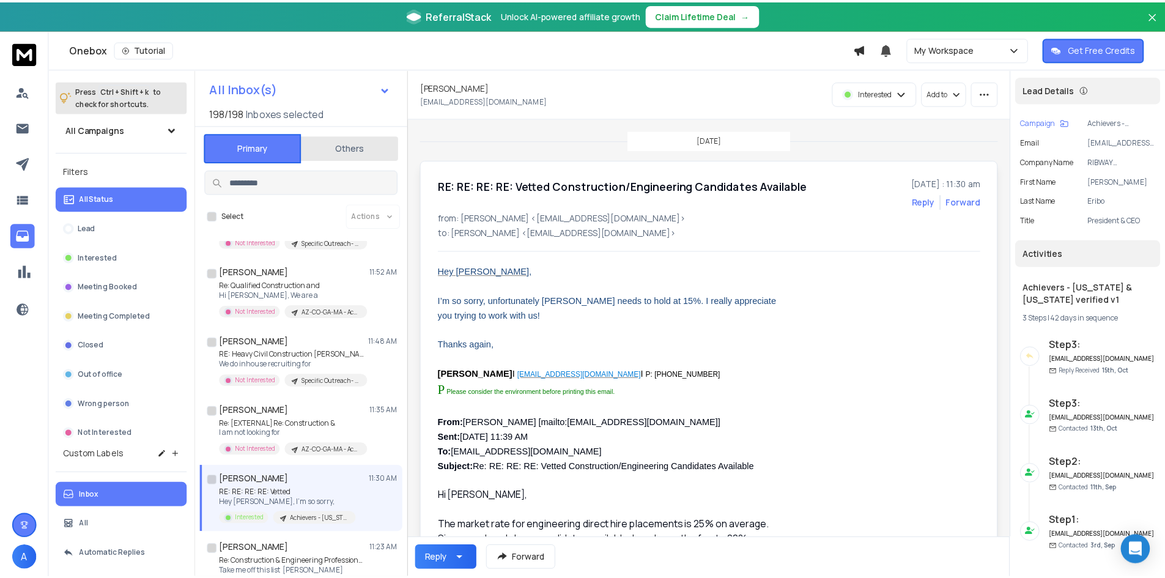
scroll to position [0, 0]
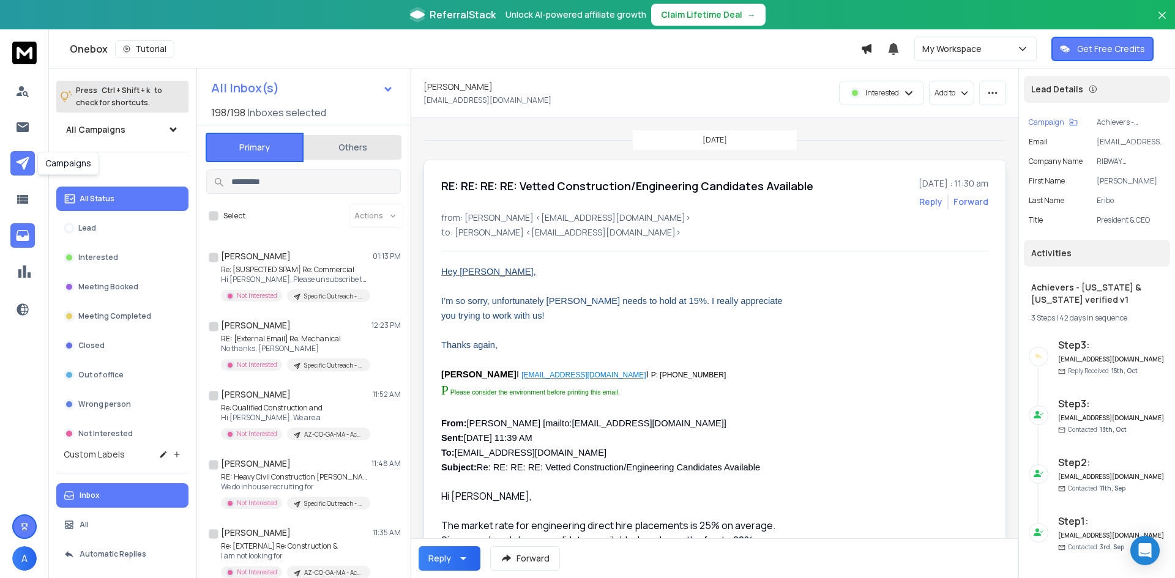
click at [18, 158] on icon at bounding box center [22, 163] width 15 height 15
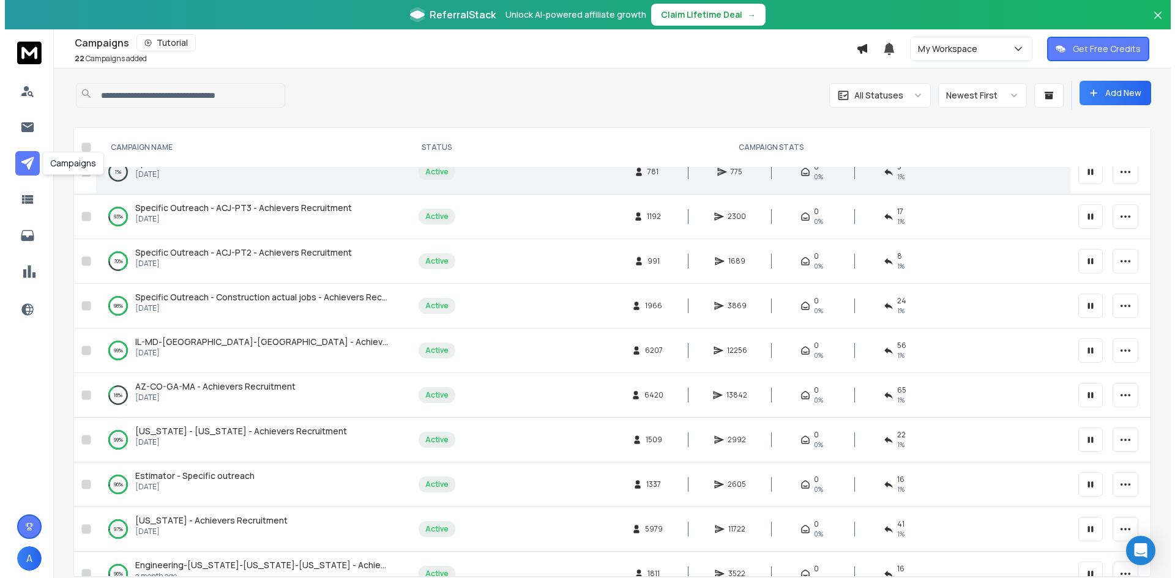
scroll to position [122, 0]
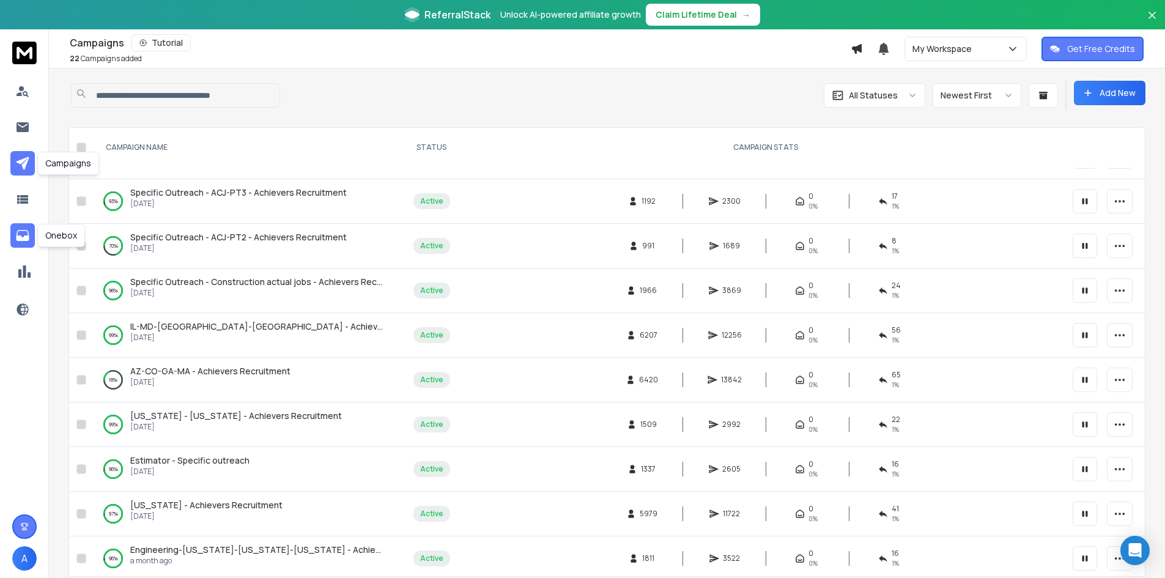
click at [29, 244] on link at bounding box center [22, 235] width 24 height 24
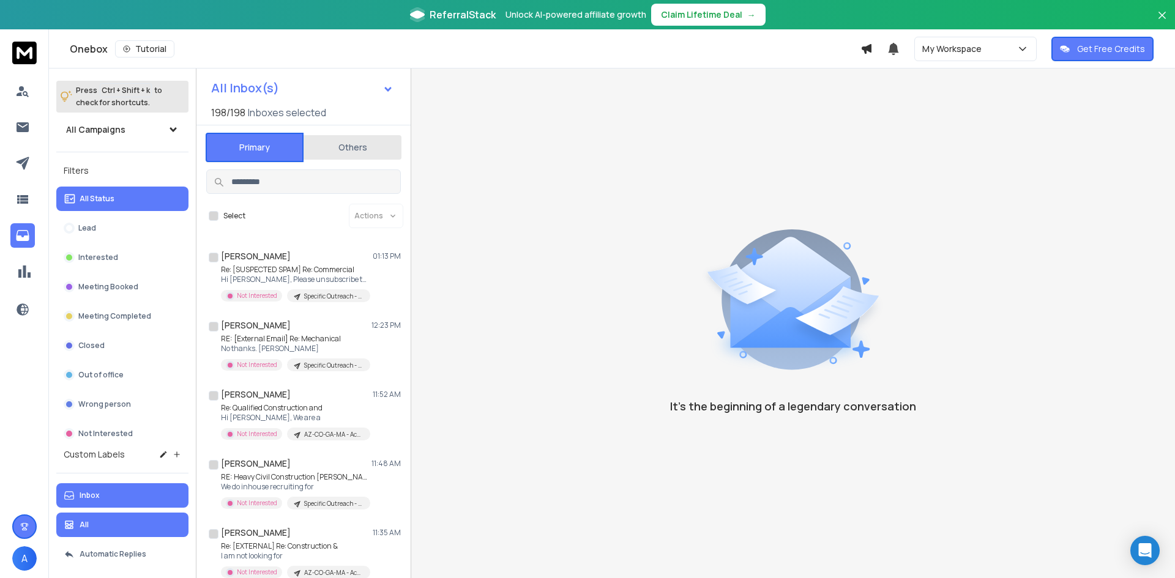
click at [150, 520] on button "All" at bounding box center [122, 525] width 132 height 24
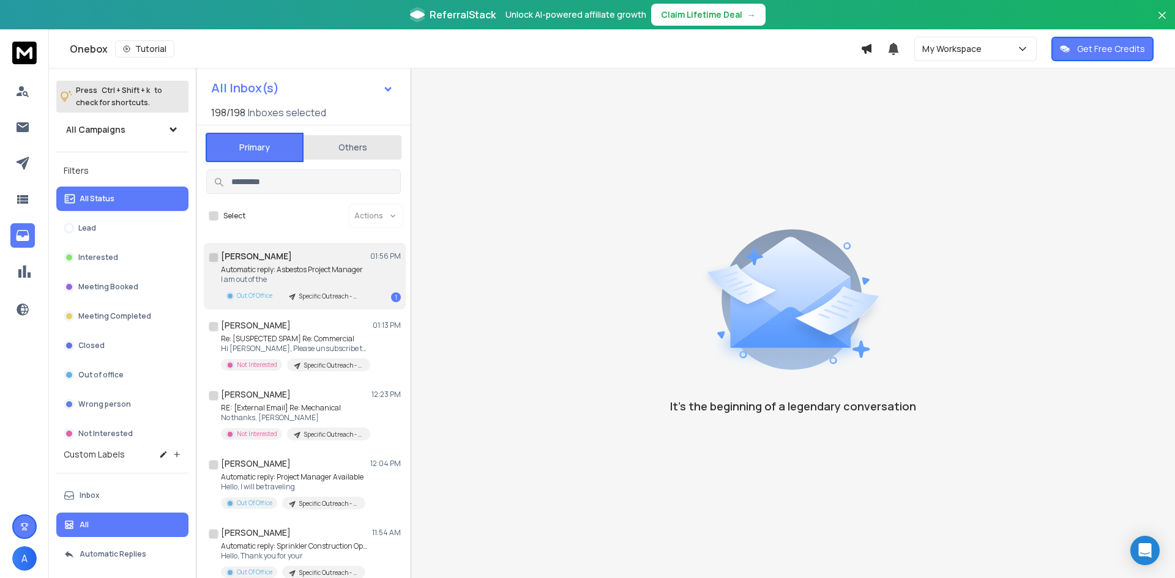
click at [370, 276] on div "Automatic reply: Asbestos Project Manager I am out of the Out Of Office Specifi…" at bounding box center [311, 283] width 180 height 37
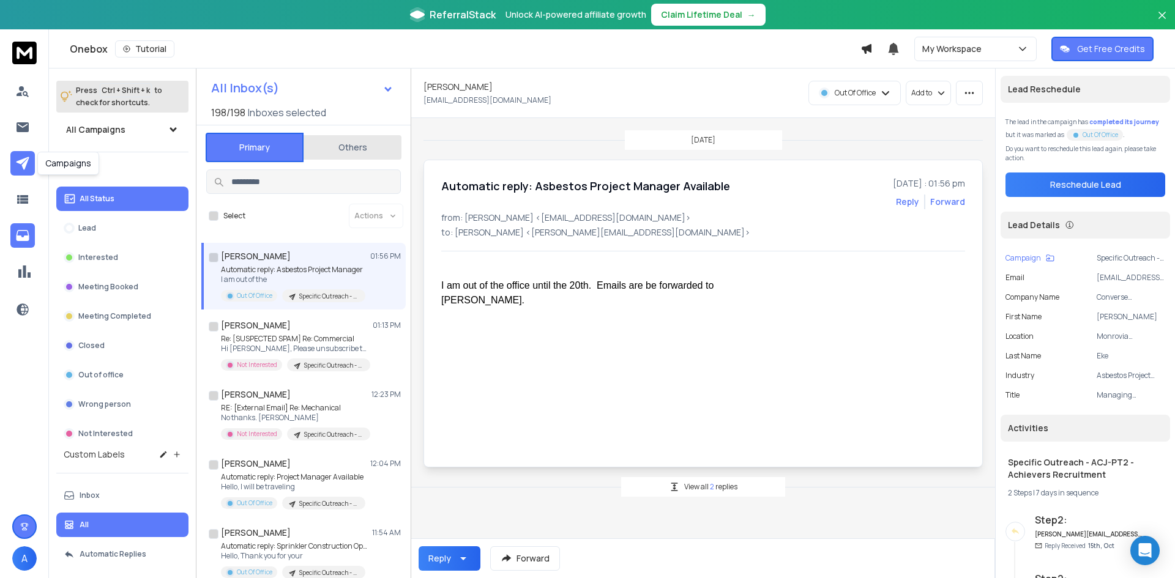
click at [24, 165] on icon at bounding box center [22, 163] width 13 height 13
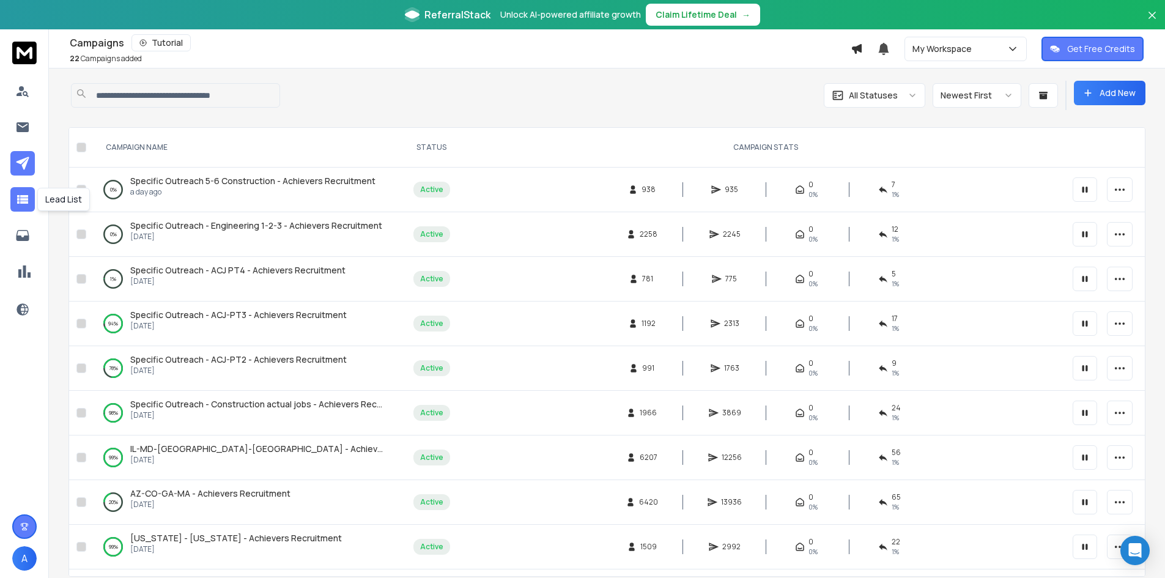
click at [13, 202] on link at bounding box center [22, 199] width 24 height 24
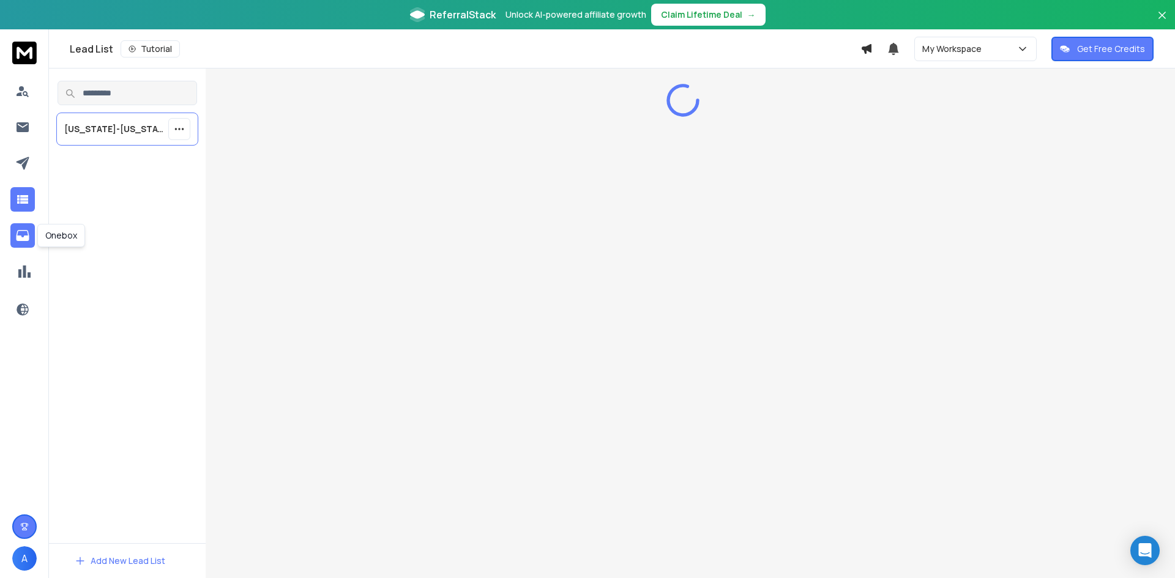
click at [28, 228] on icon at bounding box center [22, 235] width 15 height 15
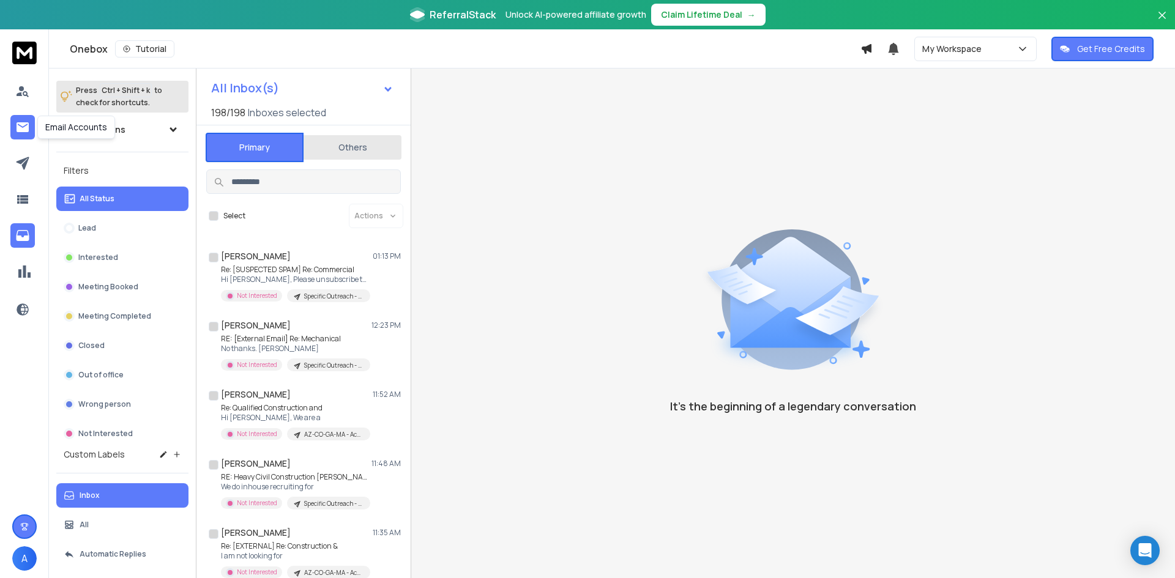
click at [24, 133] on icon at bounding box center [22, 127] width 15 height 15
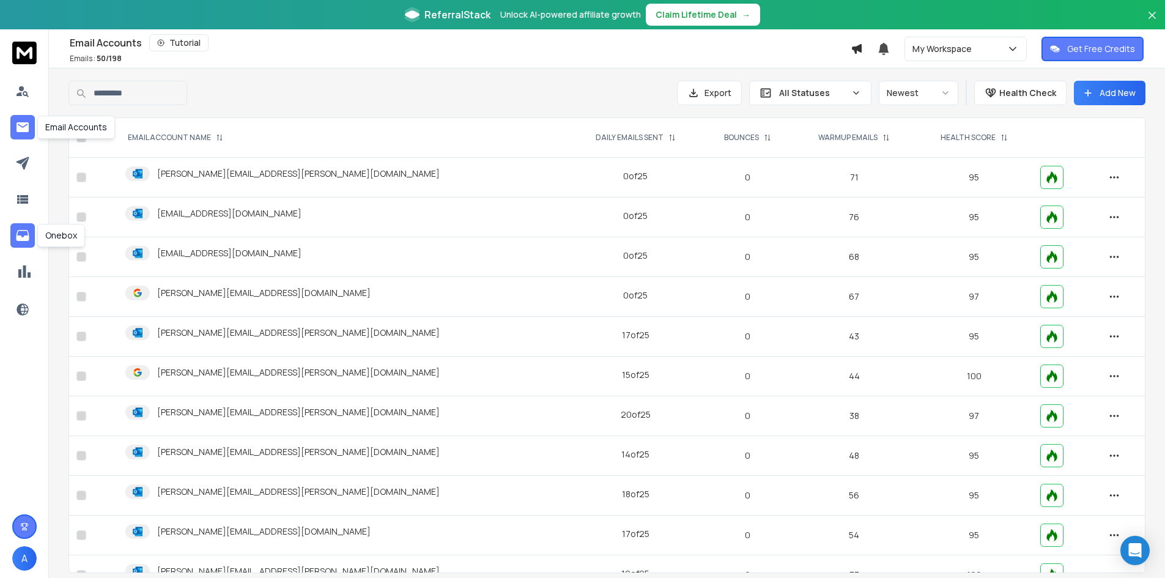
click at [20, 230] on icon at bounding box center [22, 235] width 13 height 11
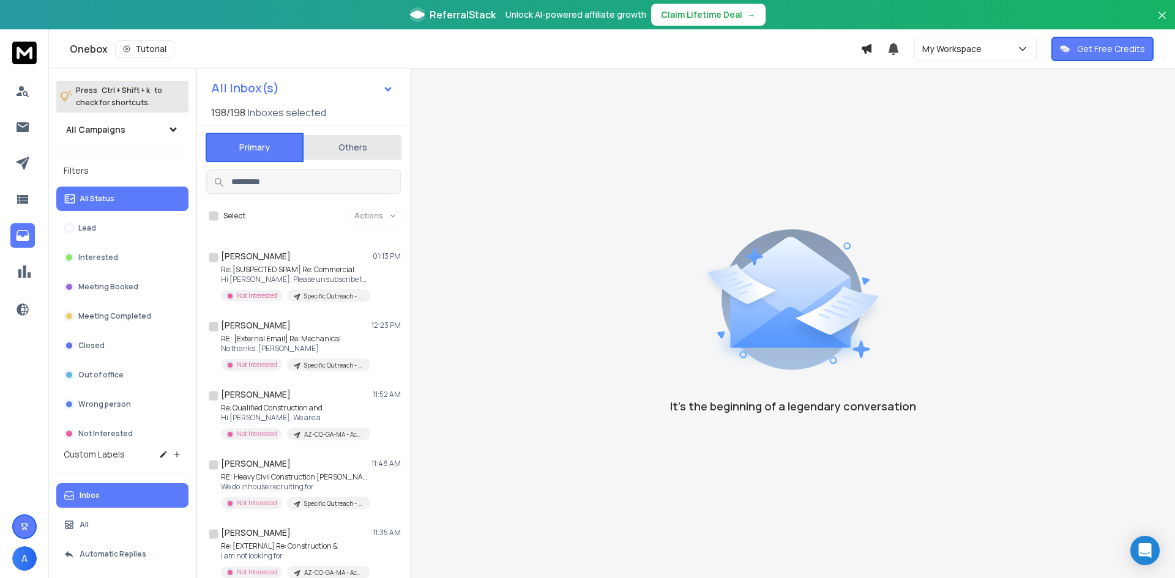
click at [934, 130] on div "It’s the beginning of a legendary conversation" at bounding box center [793, 314] width 764 height 491
click at [31, 158] on link at bounding box center [22, 163] width 24 height 24
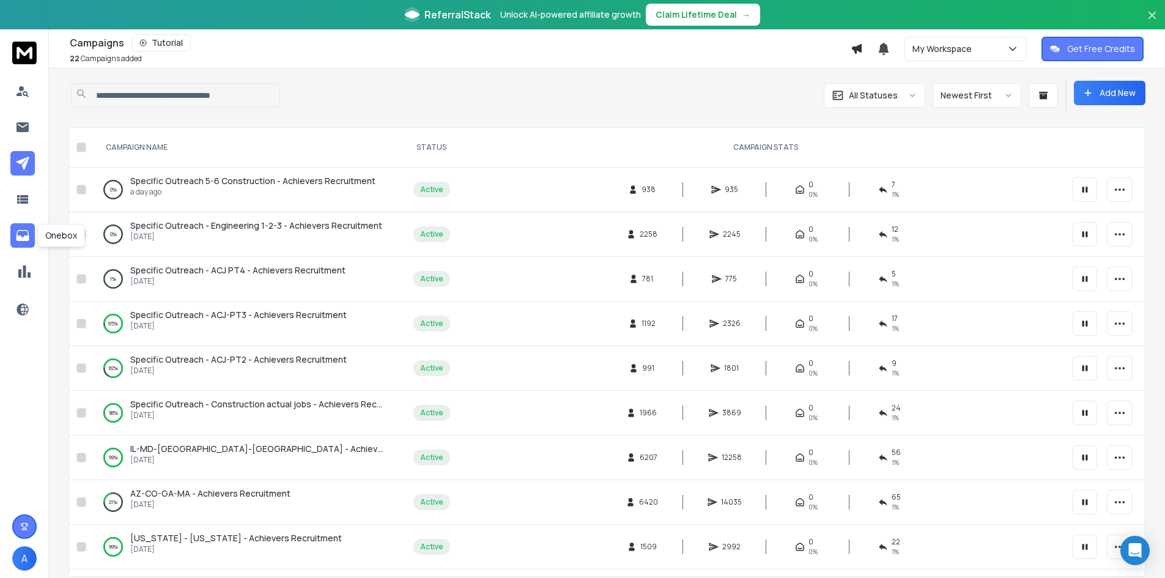
click at [26, 239] on icon at bounding box center [22, 235] width 13 height 11
